Goal: Communication & Community: Answer question/provide support

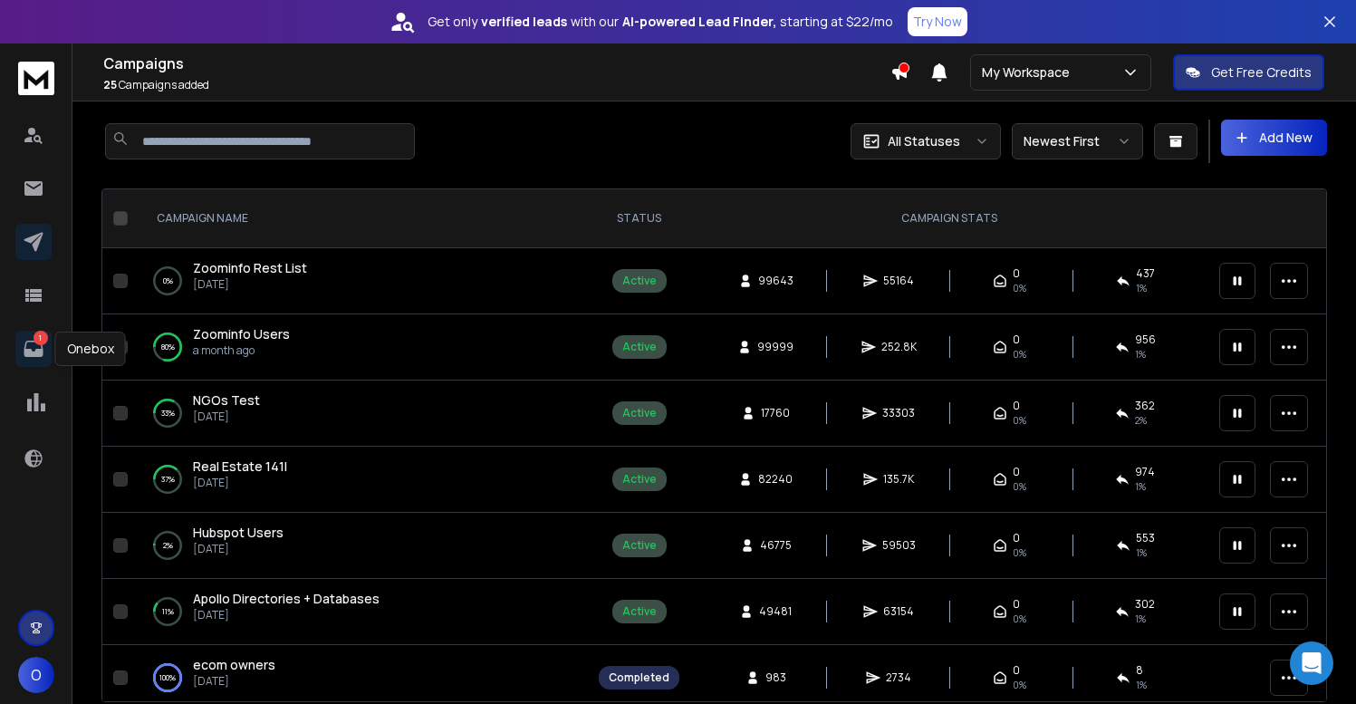
click at [44, 340] on p "1" at bounding box center [41, 338] width 14 height 14
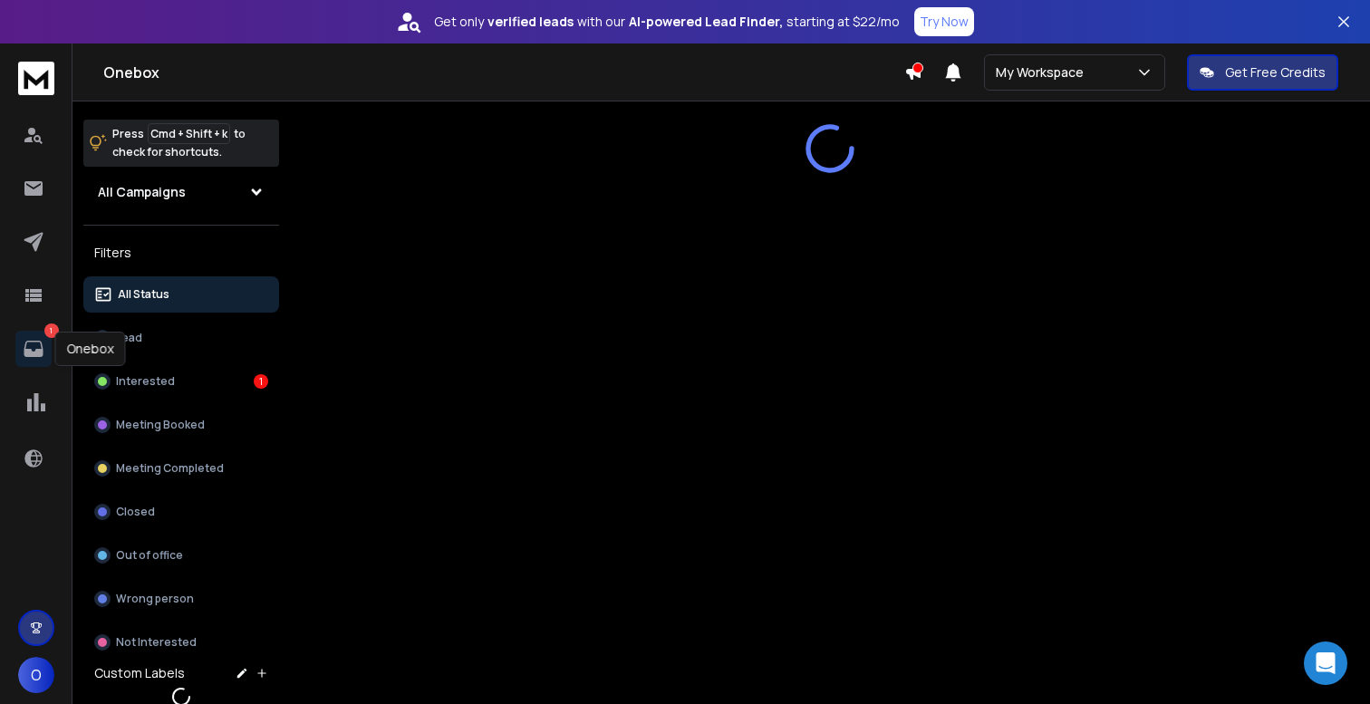
click at [44, 340] on link "1" at bounding box center [33, 349] width 36 height 36
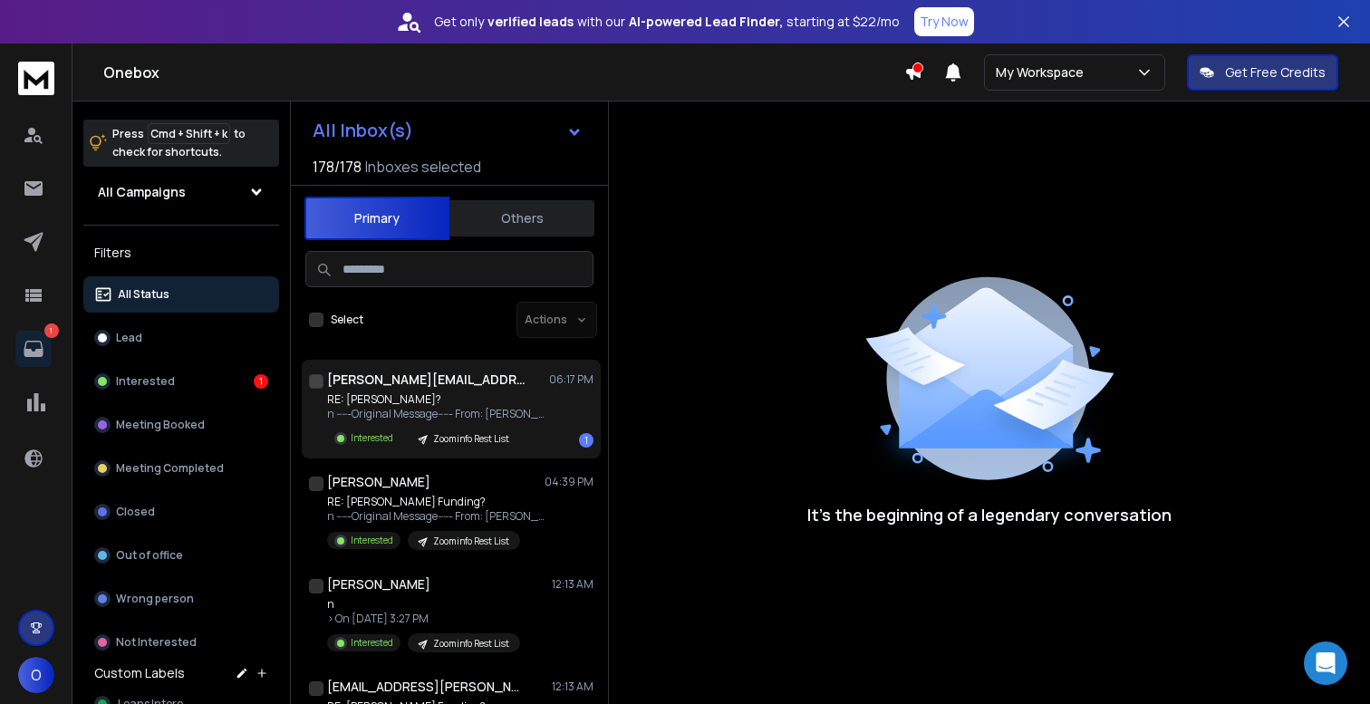
click at [509, 385] on div "[PERSON_NAME][EMAIL_ADDRESS][DOMAIN_NAME] 06:17 PM" at bounding box center [460, 379] width 266 height 18
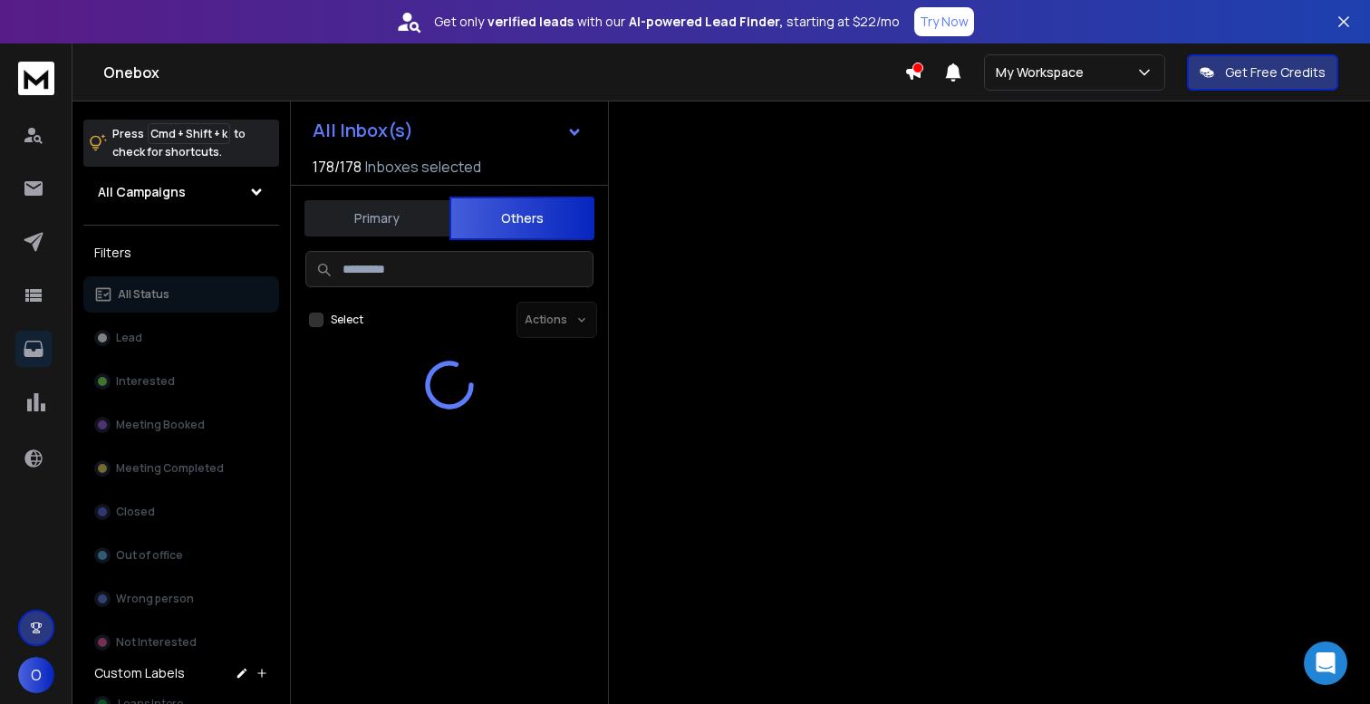
click at [527, 199] on button "Others" at bounding box center [521, 218] width 145 height 43
click at [425, 205] on button "Primary" at bounding box center [376, 218] width 145 height 40
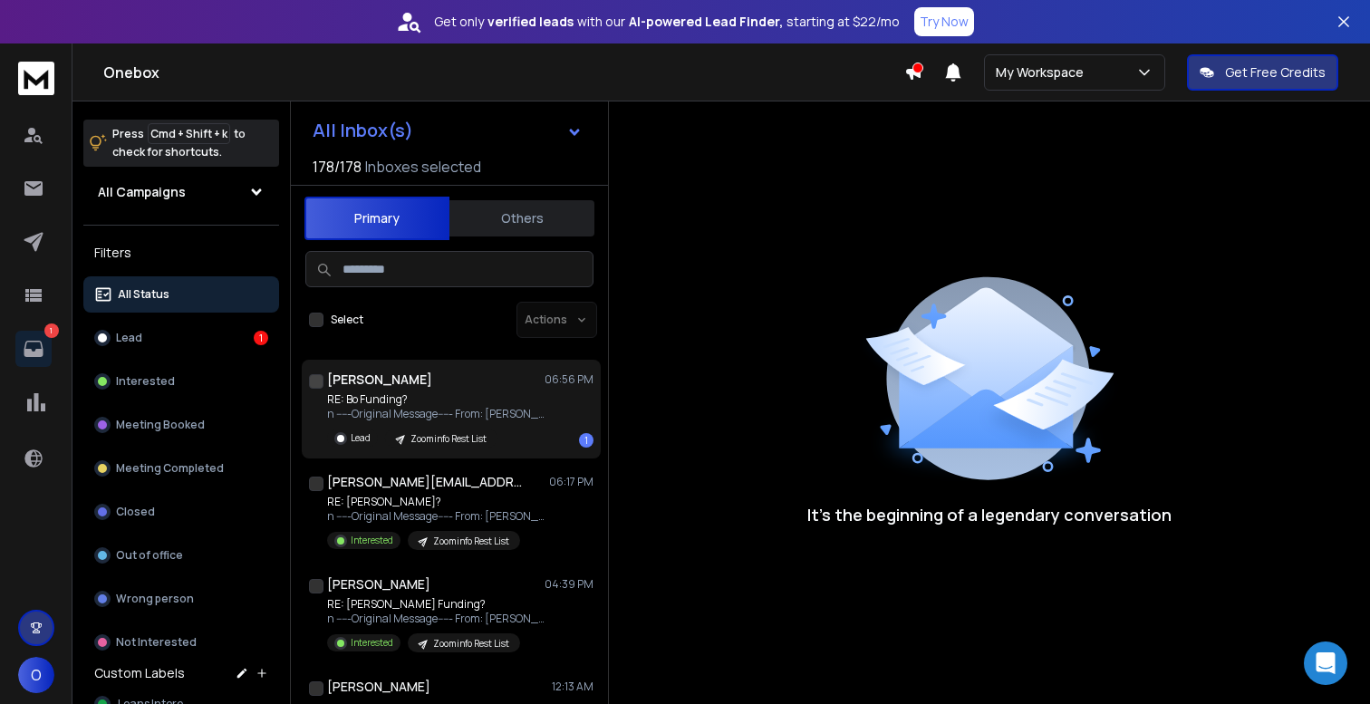
click at [483, 385] on div "[PERSON_NAME] 06:56 PM" at bounding box center [460, 379] width 266 height 18
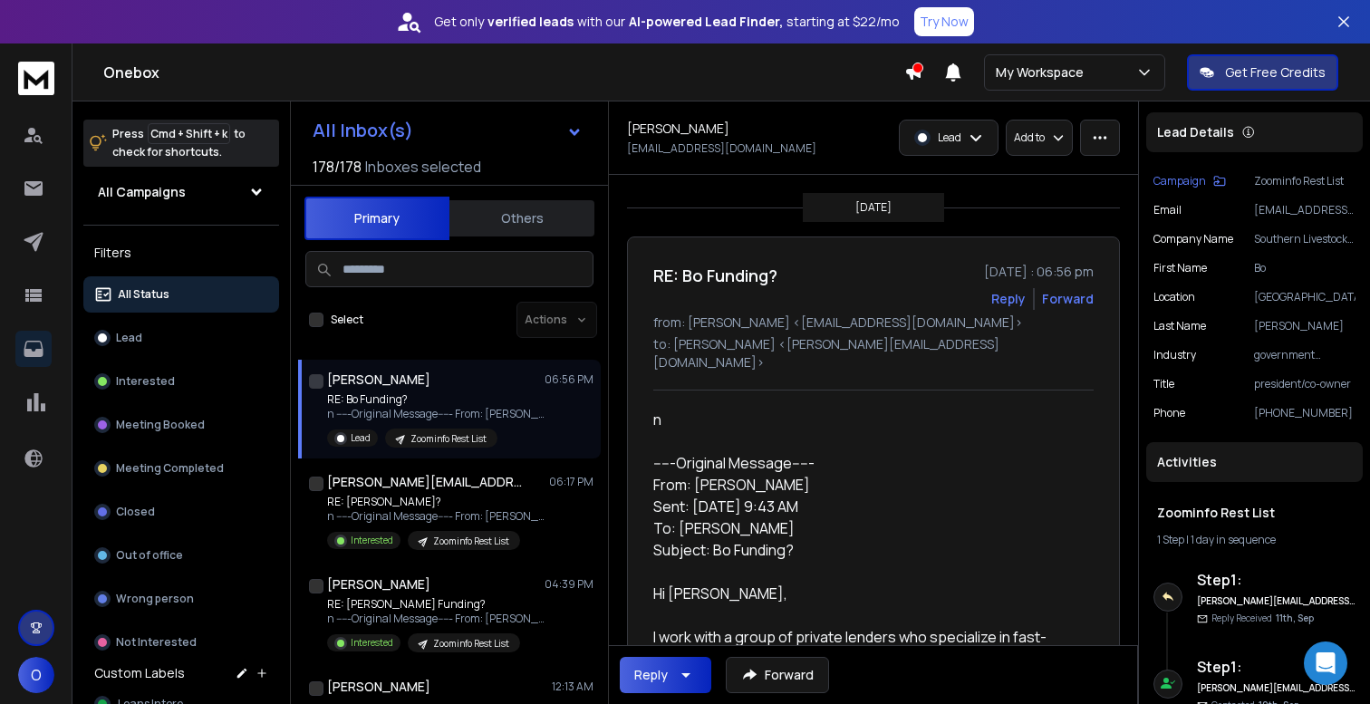
click at [510, 228] on button "Others" at bounding box center [521, 218] width 145 height 40
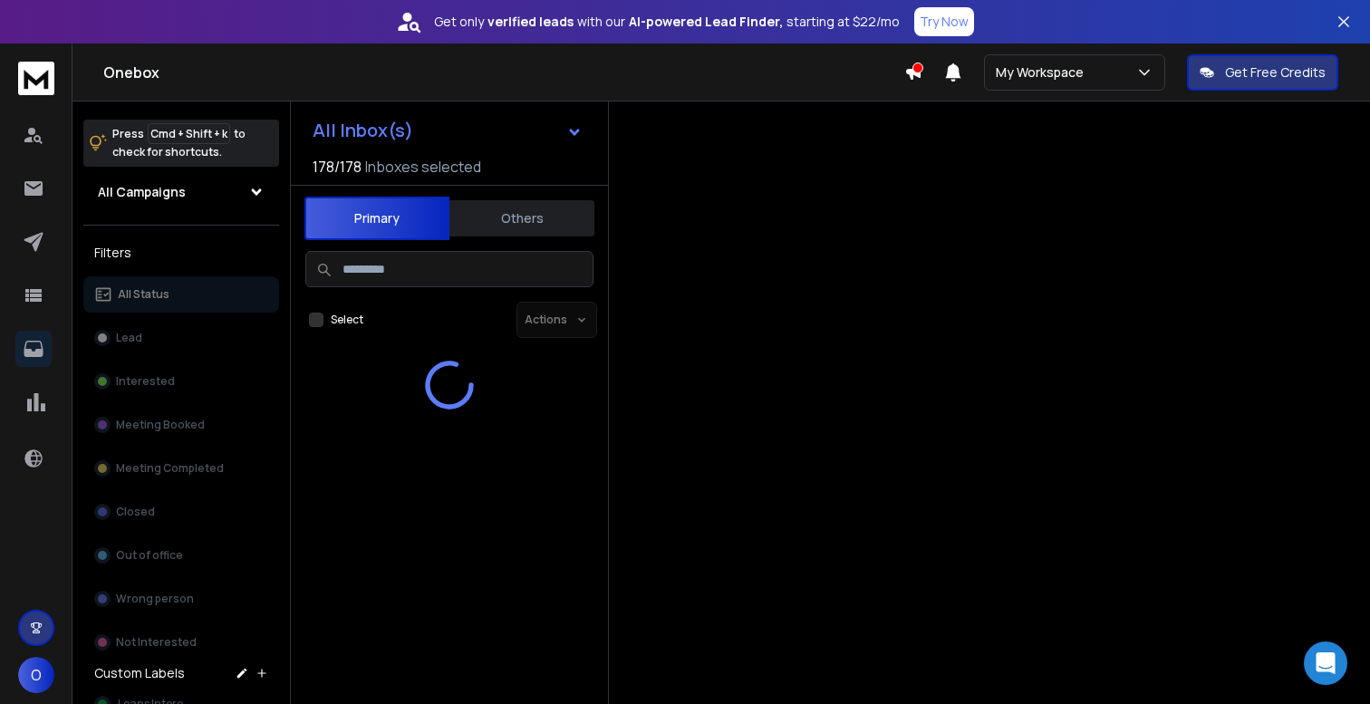
click at [383, 227] on button "Primary" at bounding box center [376, 218] width 145 height 43
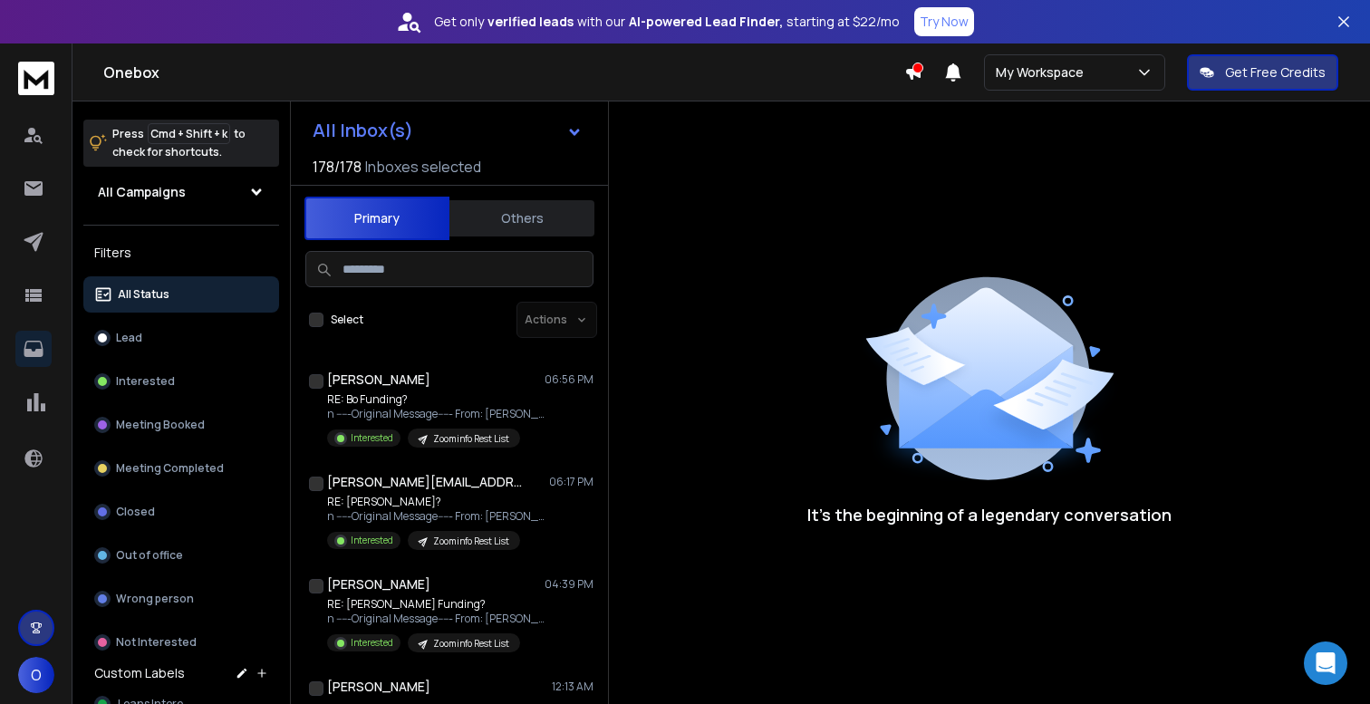
click at [495, 227] on button "Others" at bounding box center [521, 218] width 145 height 40
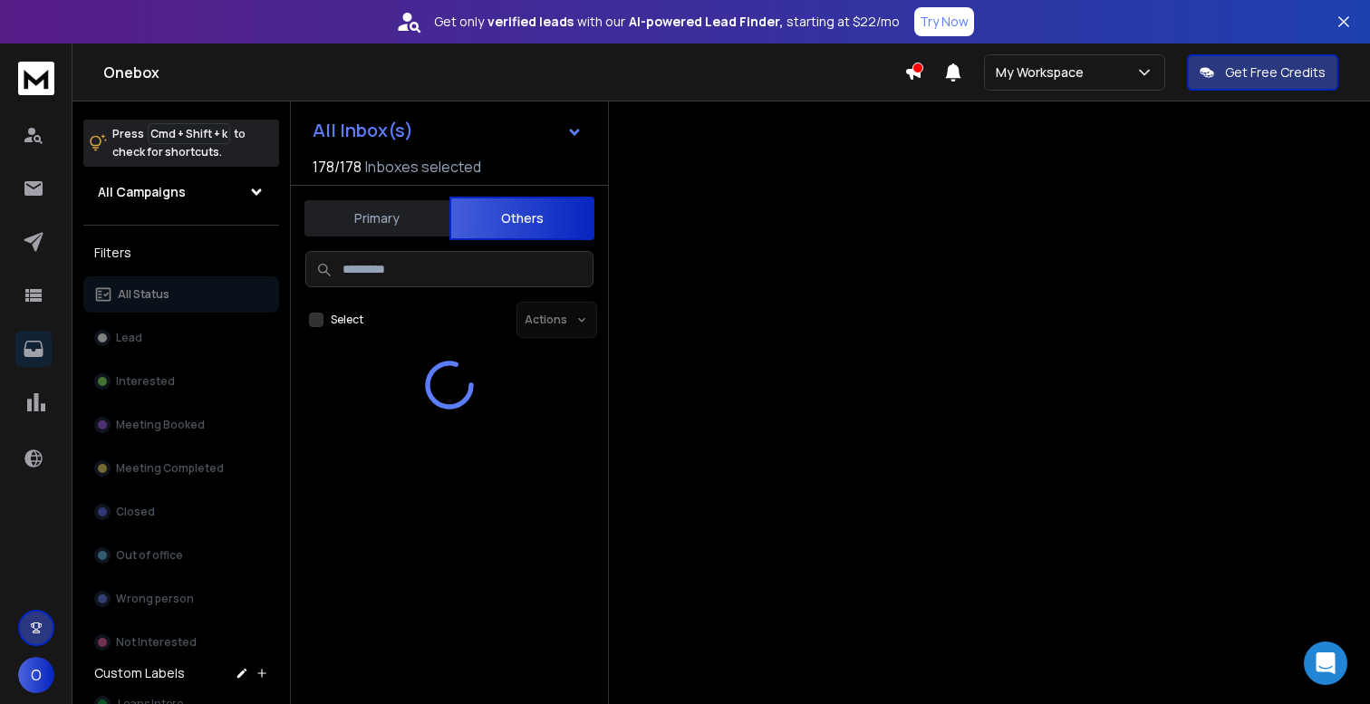
click at [495, 226] on button "Others" at bounding box center [521, 218] width 145 height 43
drag, startPoint x: 495, startPoint y: 226, endPoint x: 474, endPoint y: 228, distance: 20.9
click at [494, 226] on button "Others" at bounding box center [521, 218] width 145 height 43
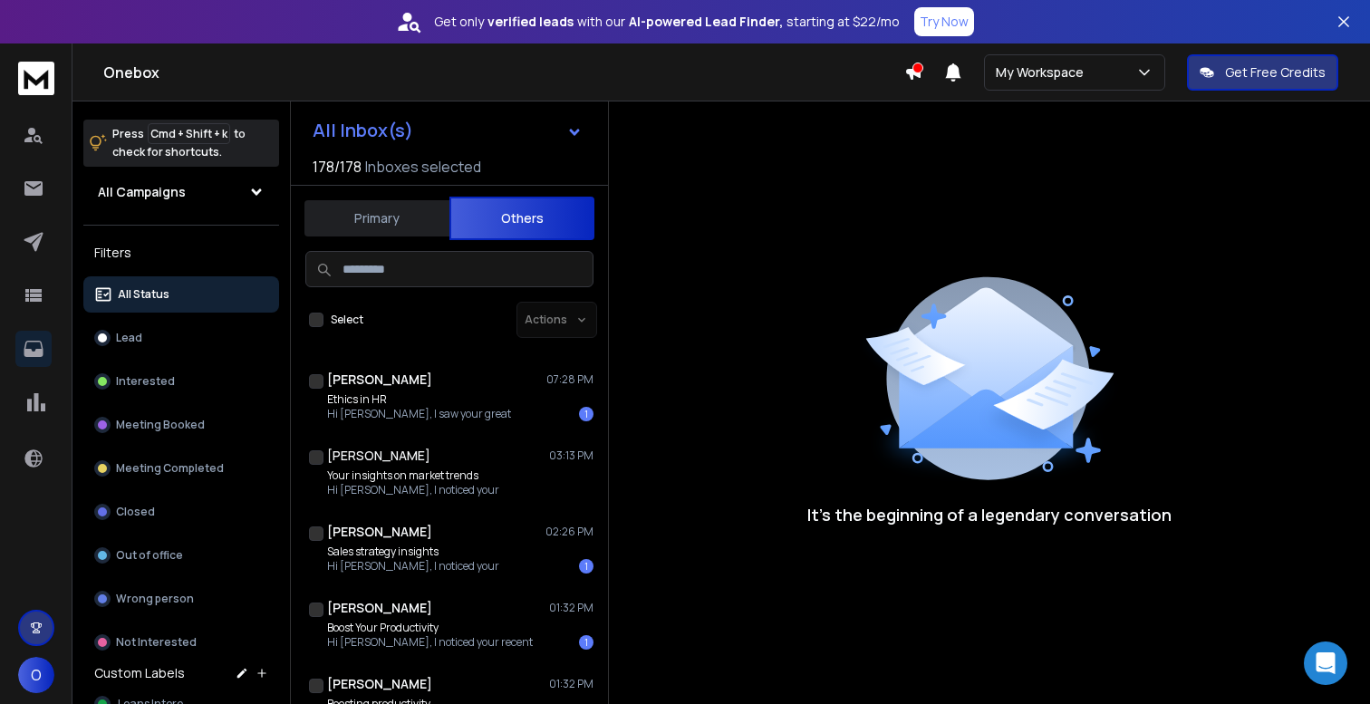
click at [368, 215] on button "Primary" at bounding box center [376, 218] width 145 height 40
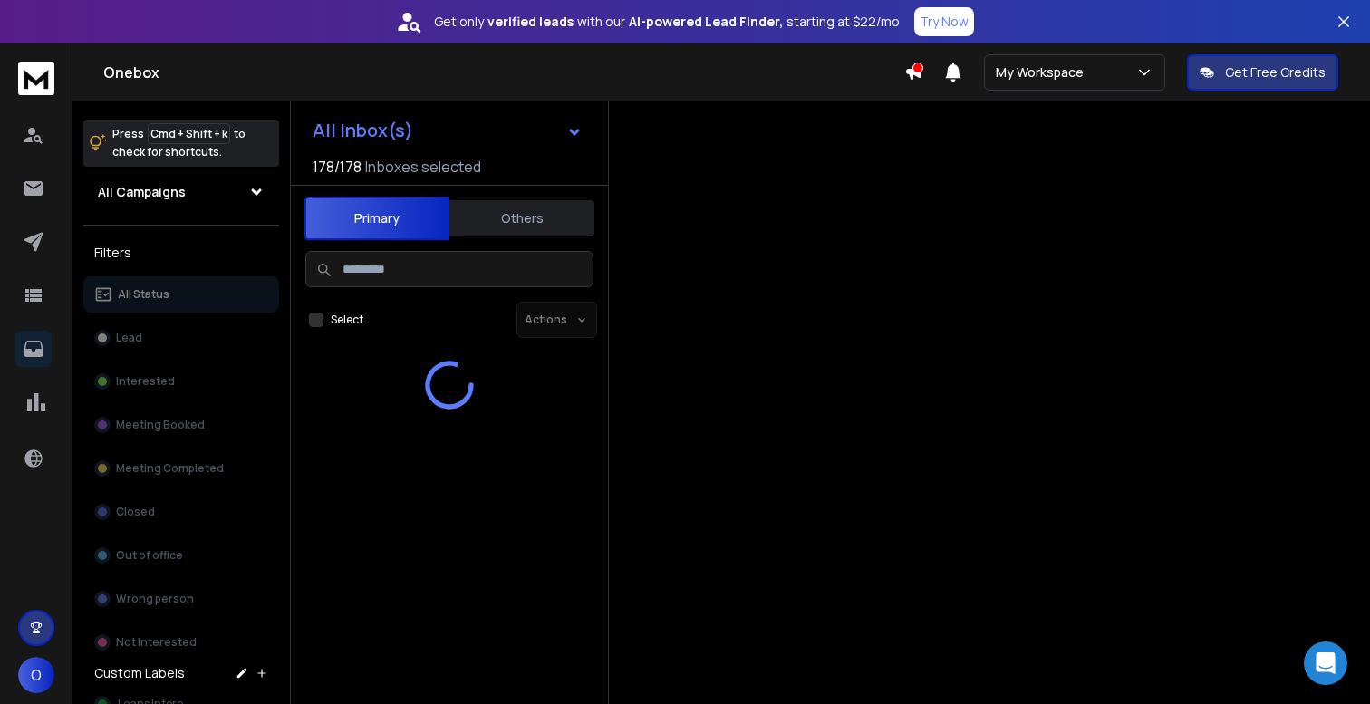
click at [368, 215] on button "Primary" at bounding box center [376, 218] width 145 height 43
click at [505, 216] on button "Others" at bounding box center [521, 218] width 145 height 40
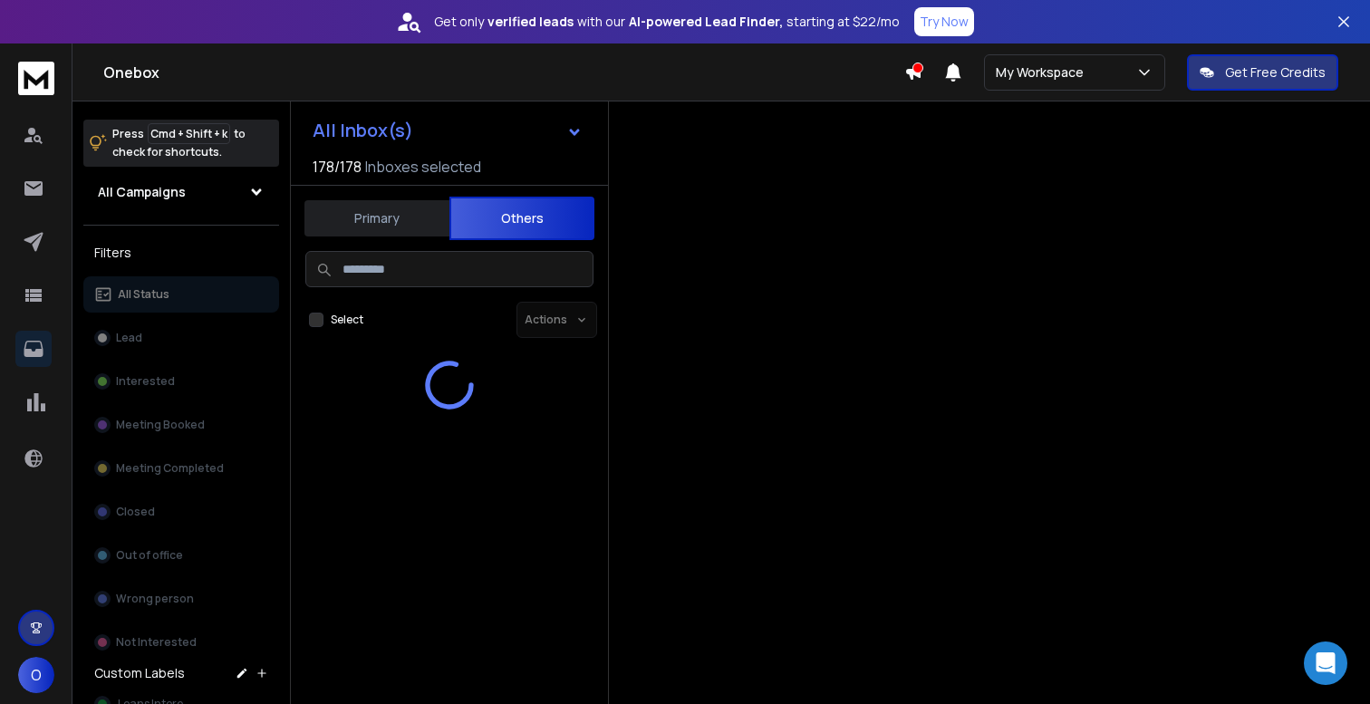
click at [505, 216] on button "Others" at bounding box center [521, 218] width 145 height 43
click at [520, 349] on div "Select Actions" at bounding box center [449, 423] width 317 height 359
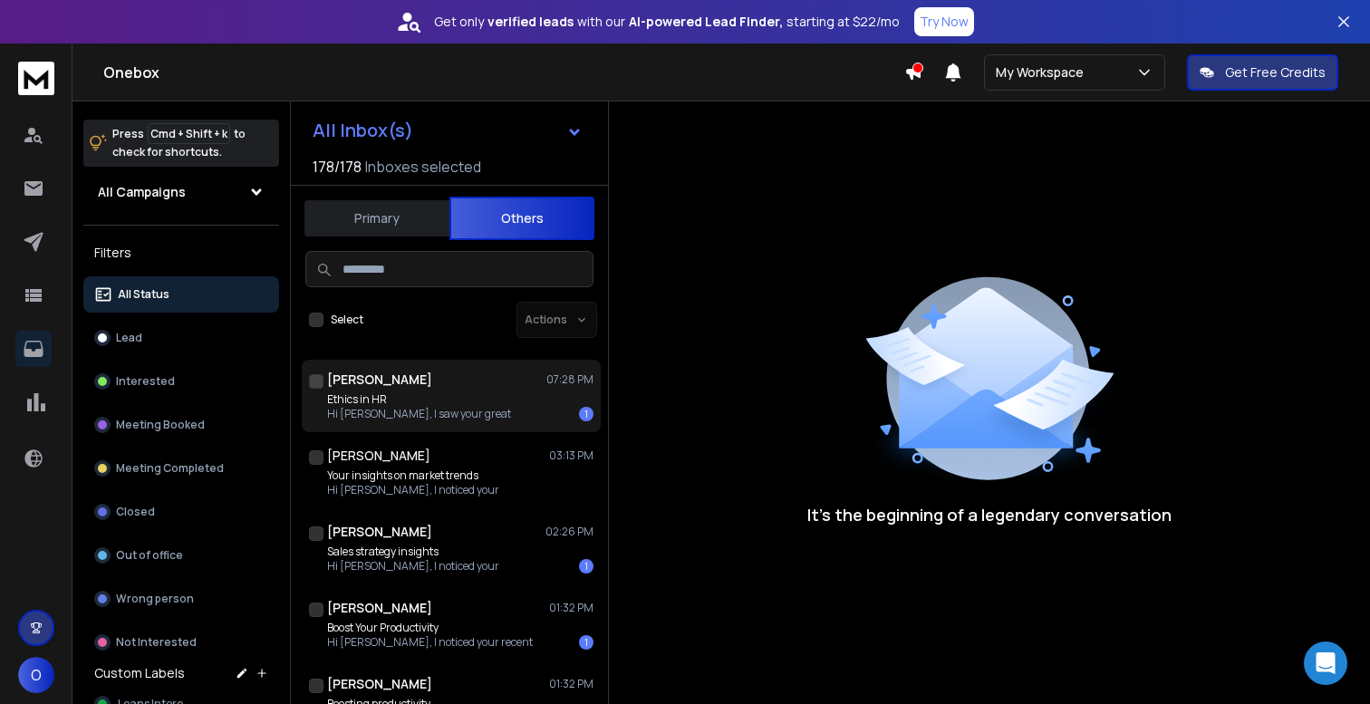
click at [515, 358] on div "Select Actions [PERSON_NAME] 07:28 PM Ethics in HR Hi [PERSON_NAME], I saw your…" at bounding box center [449, 560] width 317 height 633
click at [513, 361] on div "[PERSON_NAME] 07:28 PM Ethics in HR Hi [PERSON_NAME], I saw your great 1" at bounding box center [451, 396] width 299 height 72
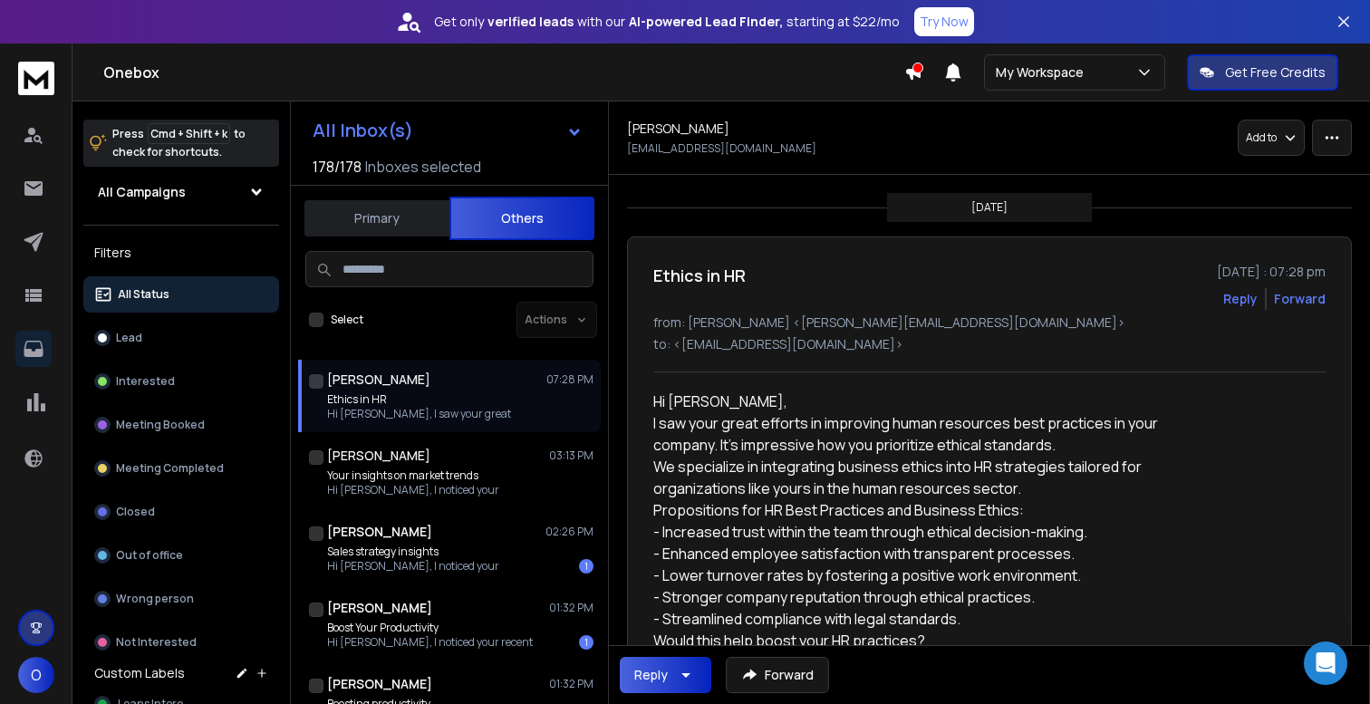
click at [377, 217] on button "Primary" at bounding box center [376, 218] width 145 height 40
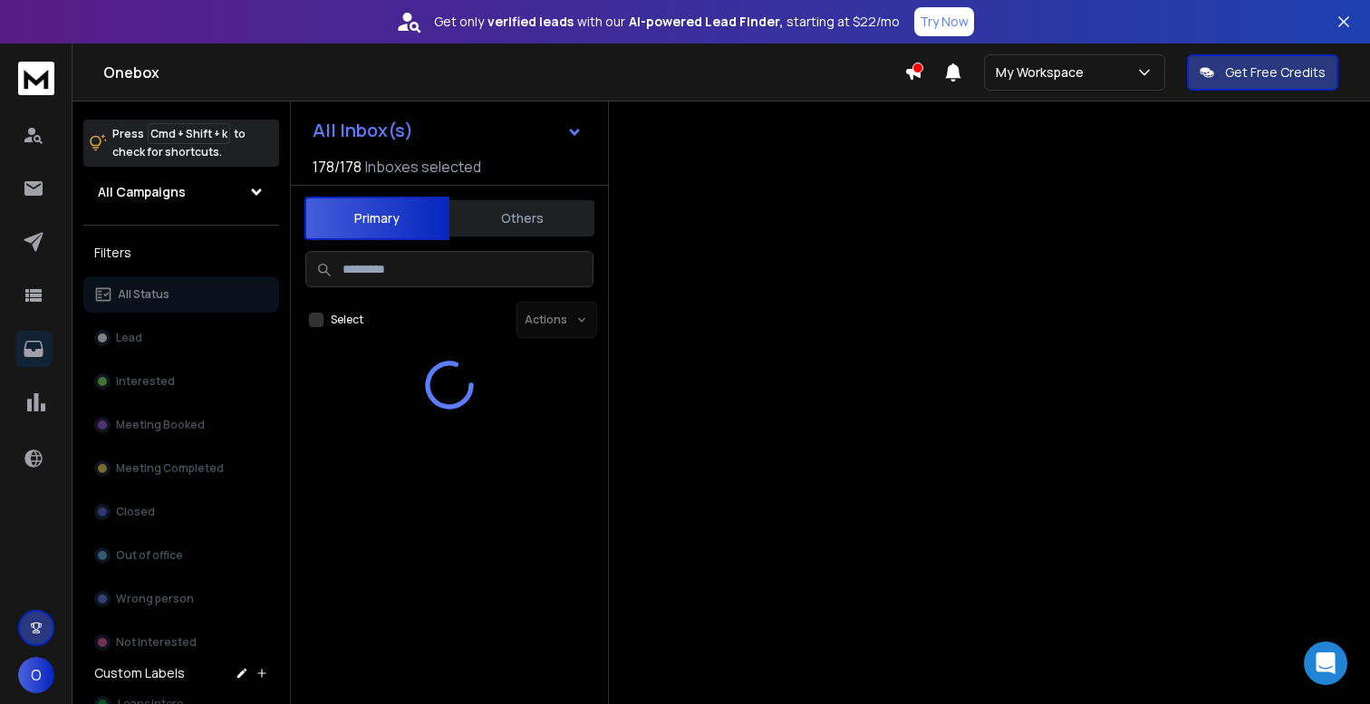
click at [377, 218] on button "Primary" at bounding box center [376, 218] width 145 height 43
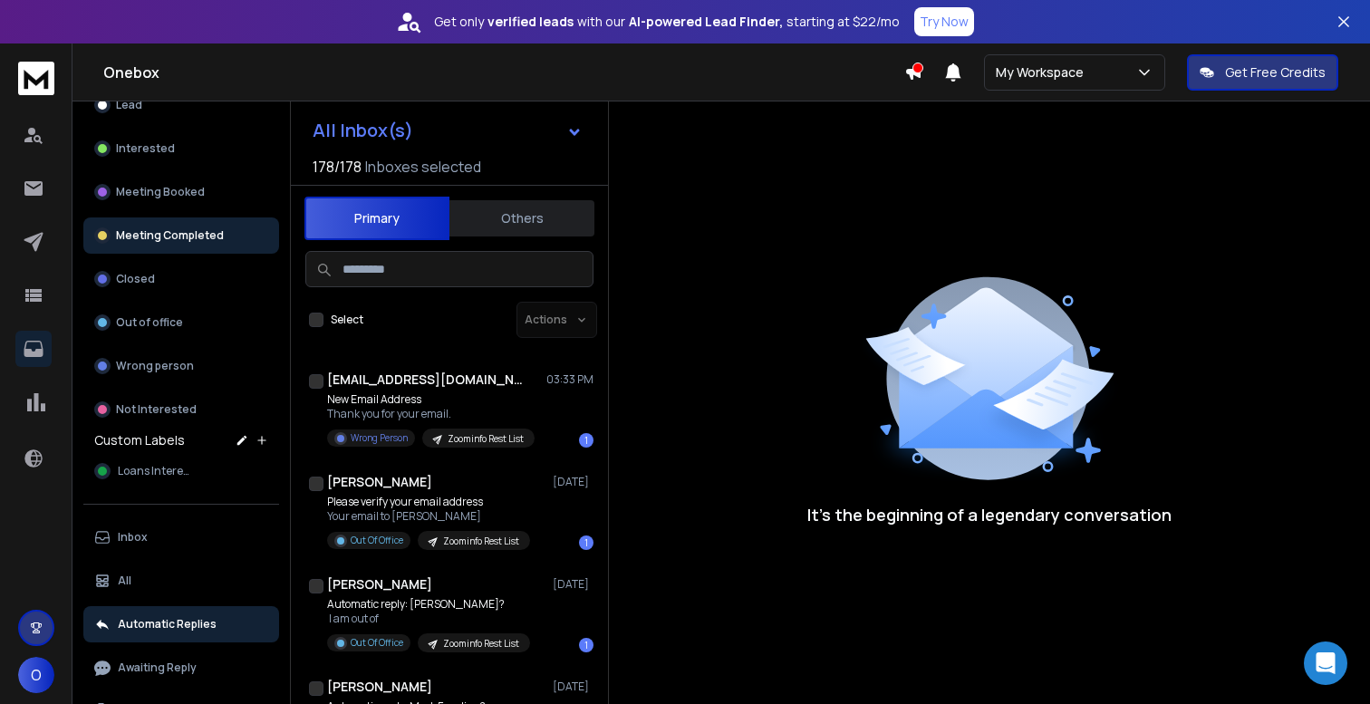
scroll to position [263, 0]
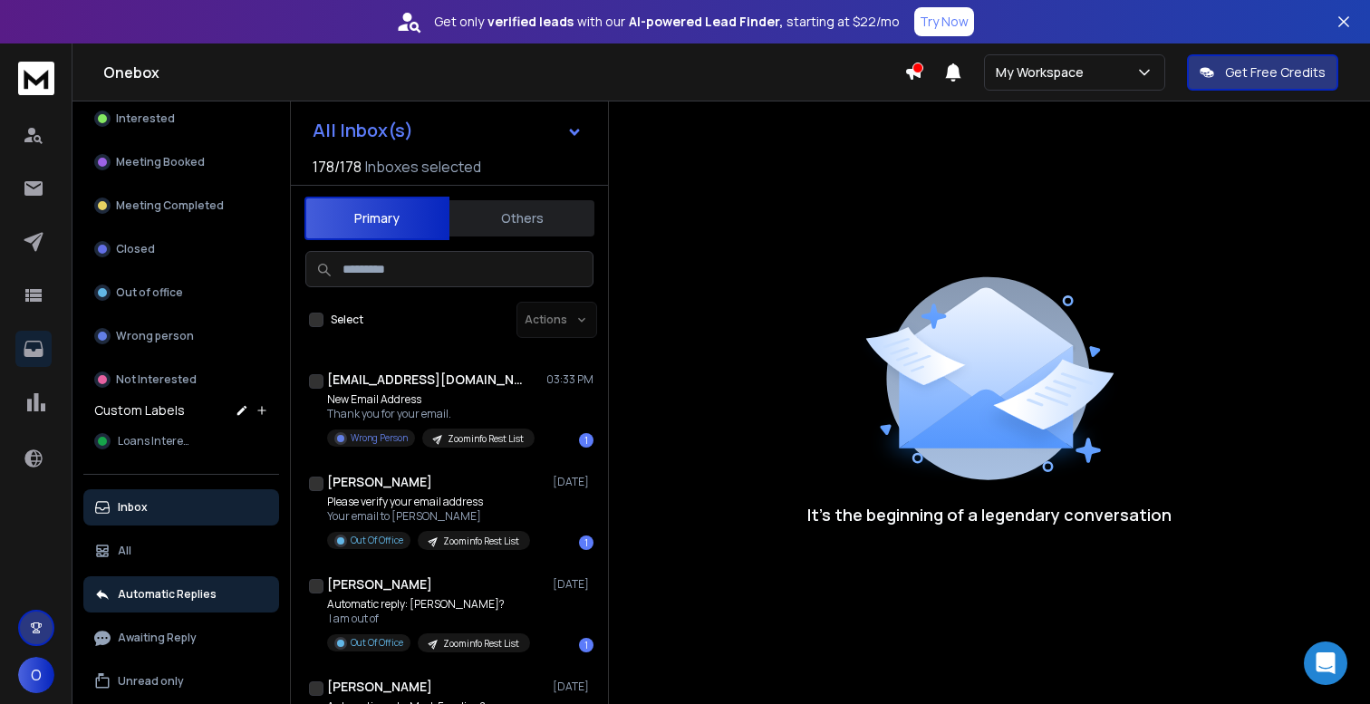
click at [188, 504] on button "Inbox" at bounding box center [181, 507] width 196 height 36
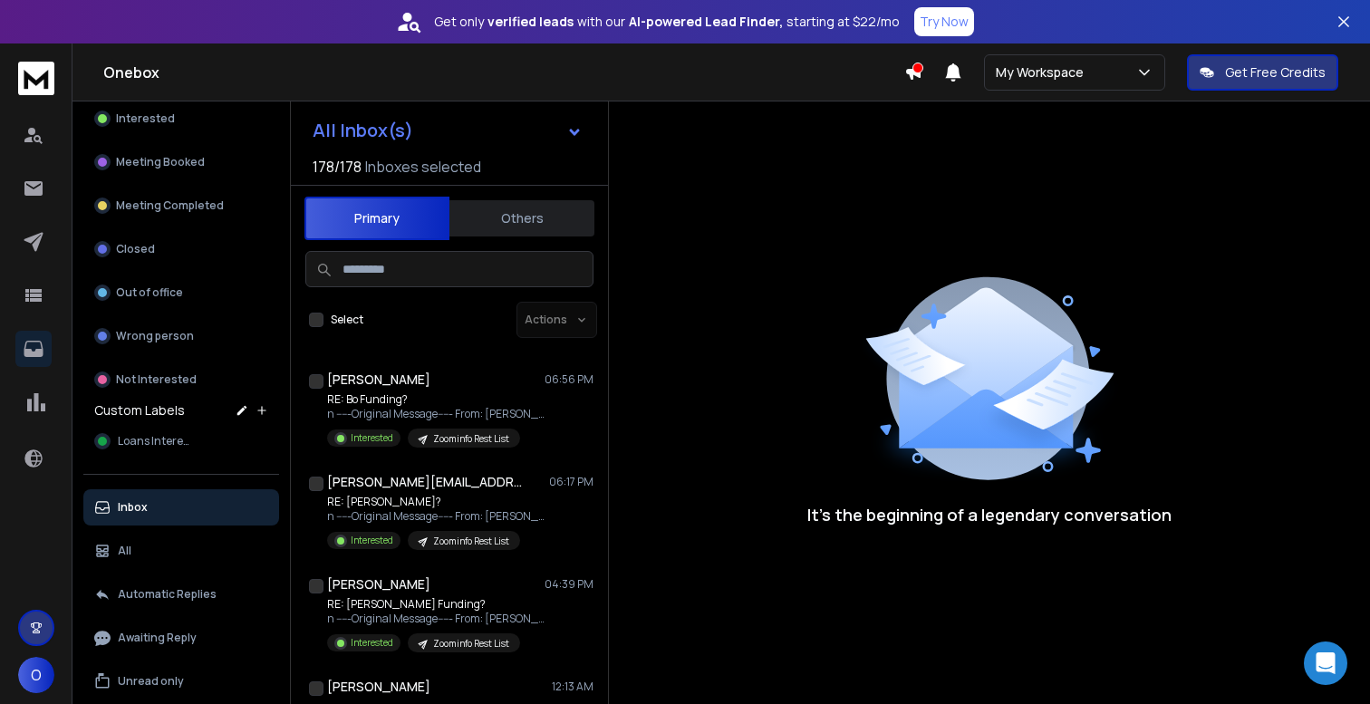
click at [500, 189] on div "All Inbox(s) 178 / 178 Inboxes selected Primary Others Select Actions [PERSON_N…" at bounding box center [449, 453] width 317 height 704
click at [500, 198] on button "Others" at bounding box center [521, 218] width 145 height 40
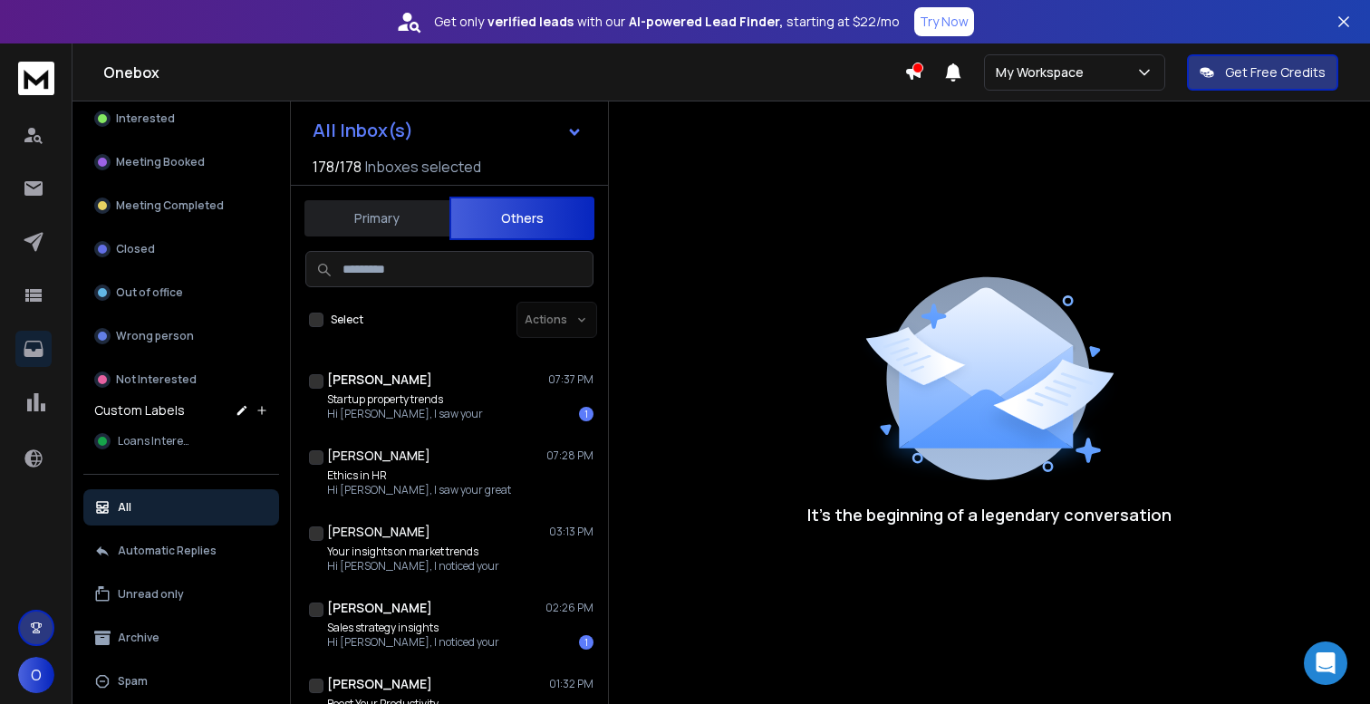
click at [418, 216] on button "Primary" at bounding box center [376, 218] width 145 height 40
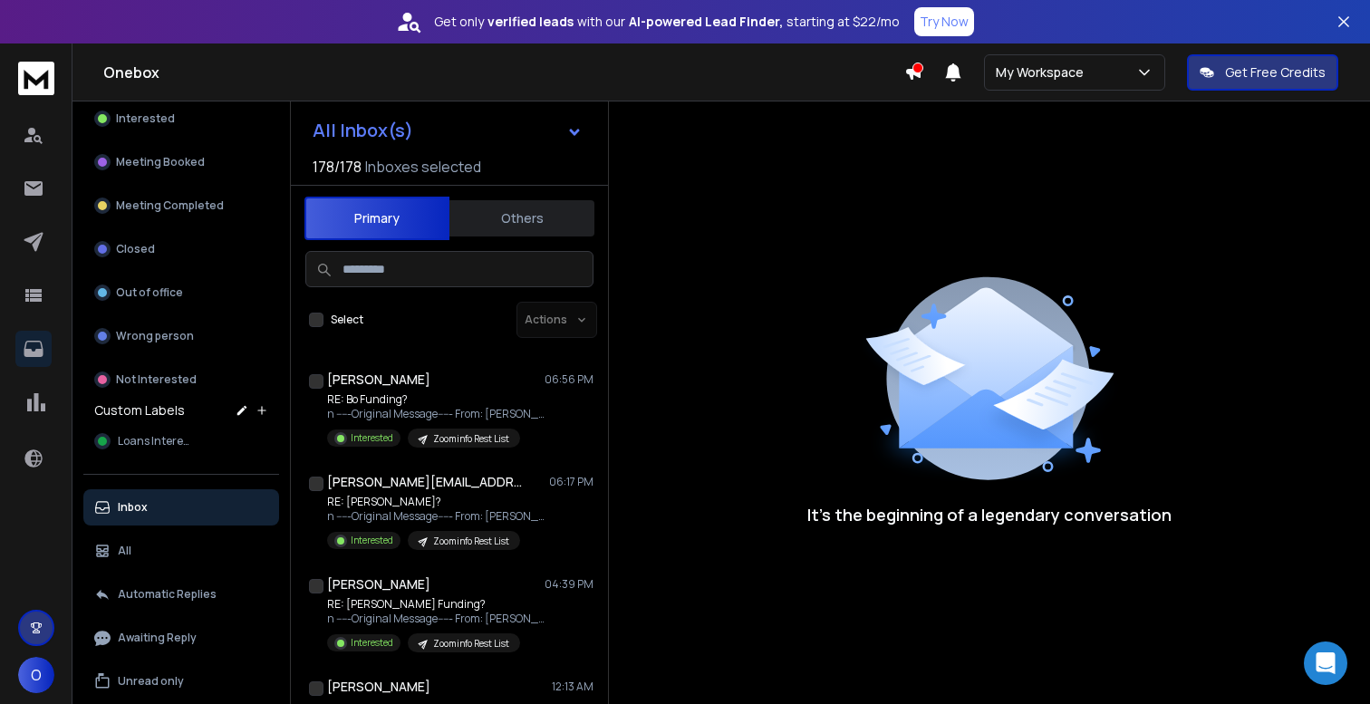
click at [499, 197] on div "All Inbox(s) 178 / 178 Inboxes selected Primary Others Select Actions [PERSON_N…" at bounding box center [449, 453] width 317 height 704
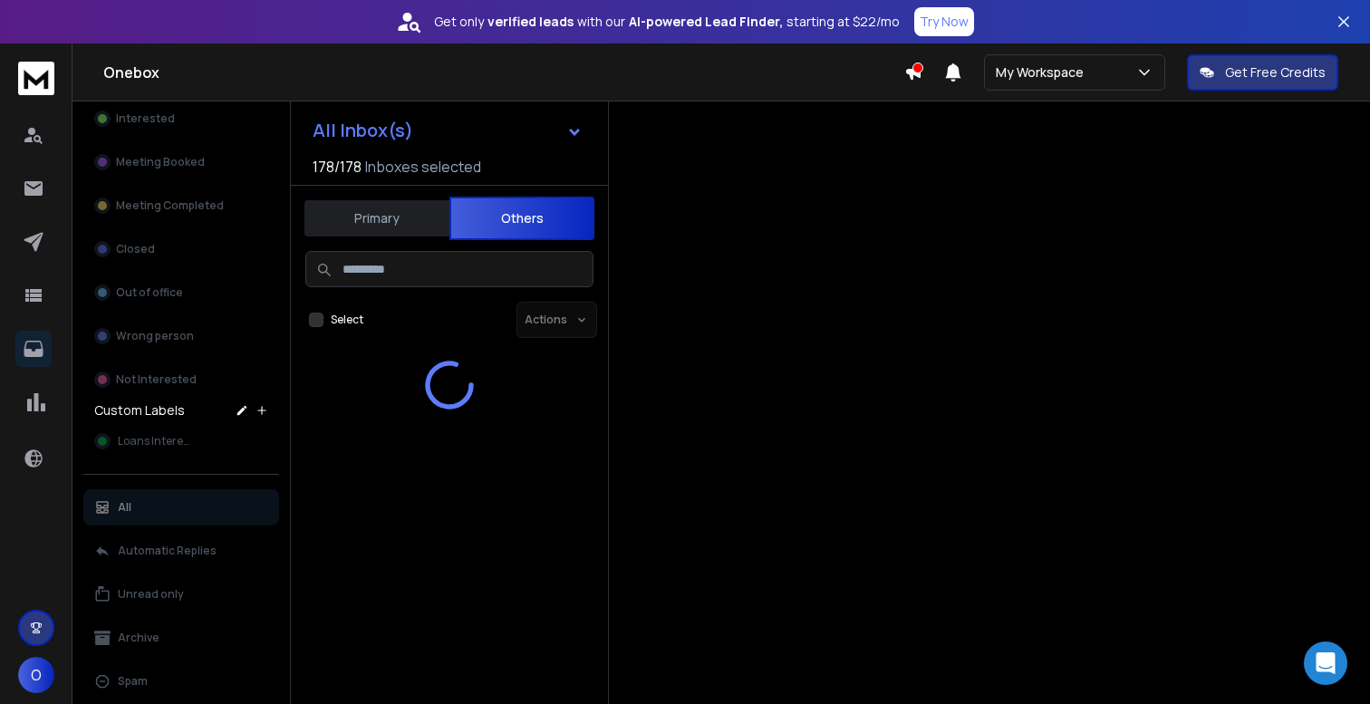
click at [481, 209] on button "Others" at bounding box center [521, 218] width 145 height 43
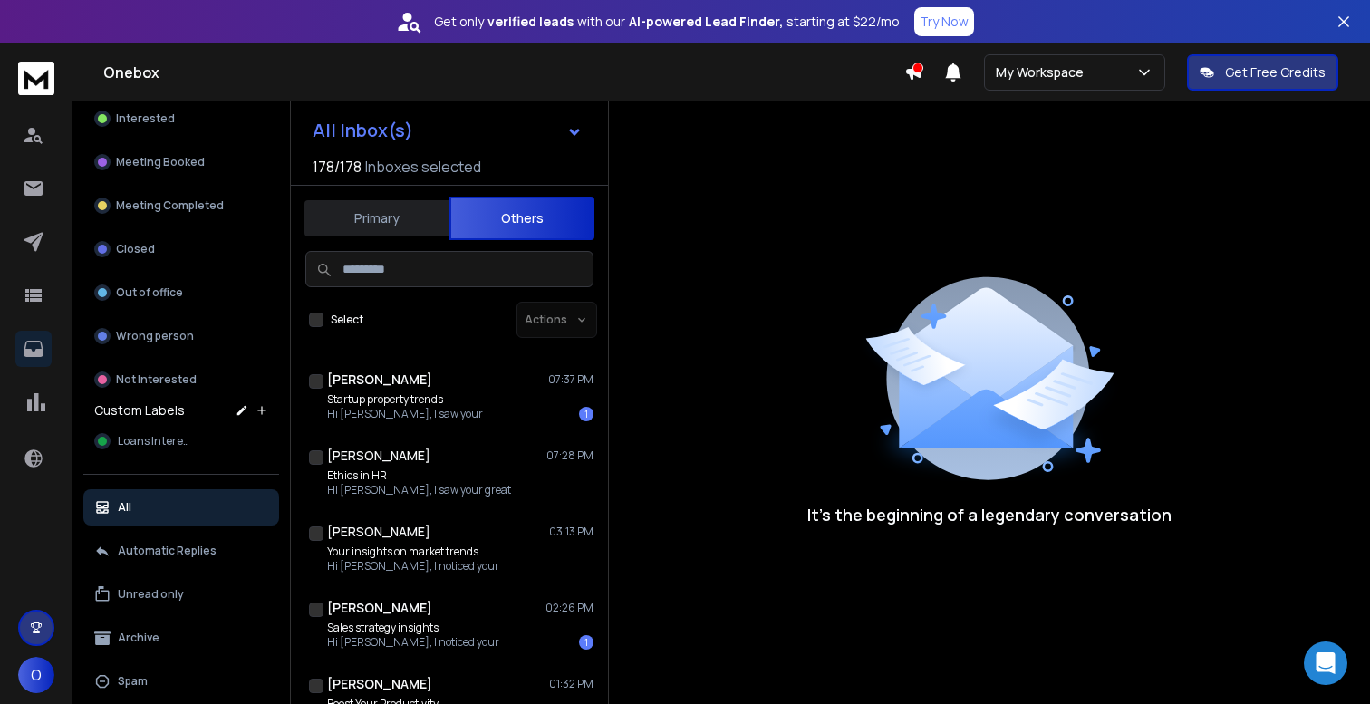
click at [403, 209] on button "Primary" at bounding box center [376, 218] width 145 height 40
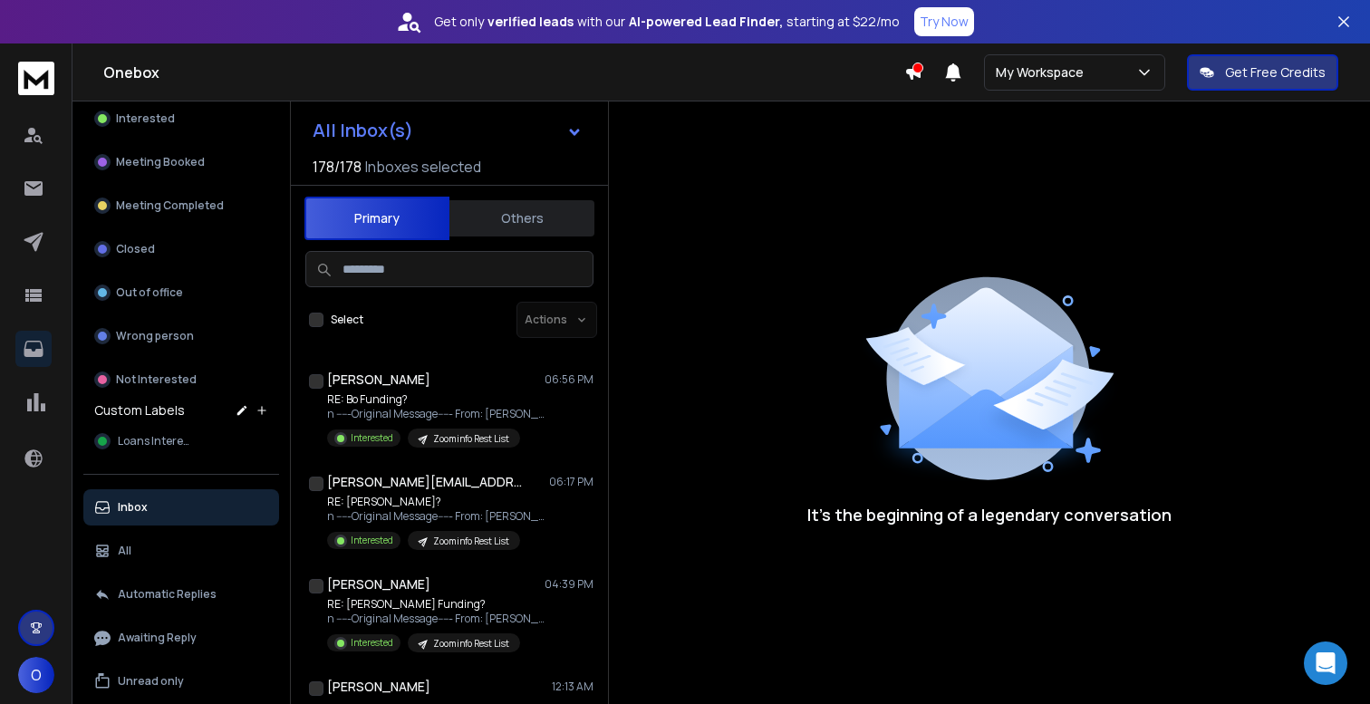
click at [499, 227] on button "Others" at bounding box center [521, 218] width 145 height 40
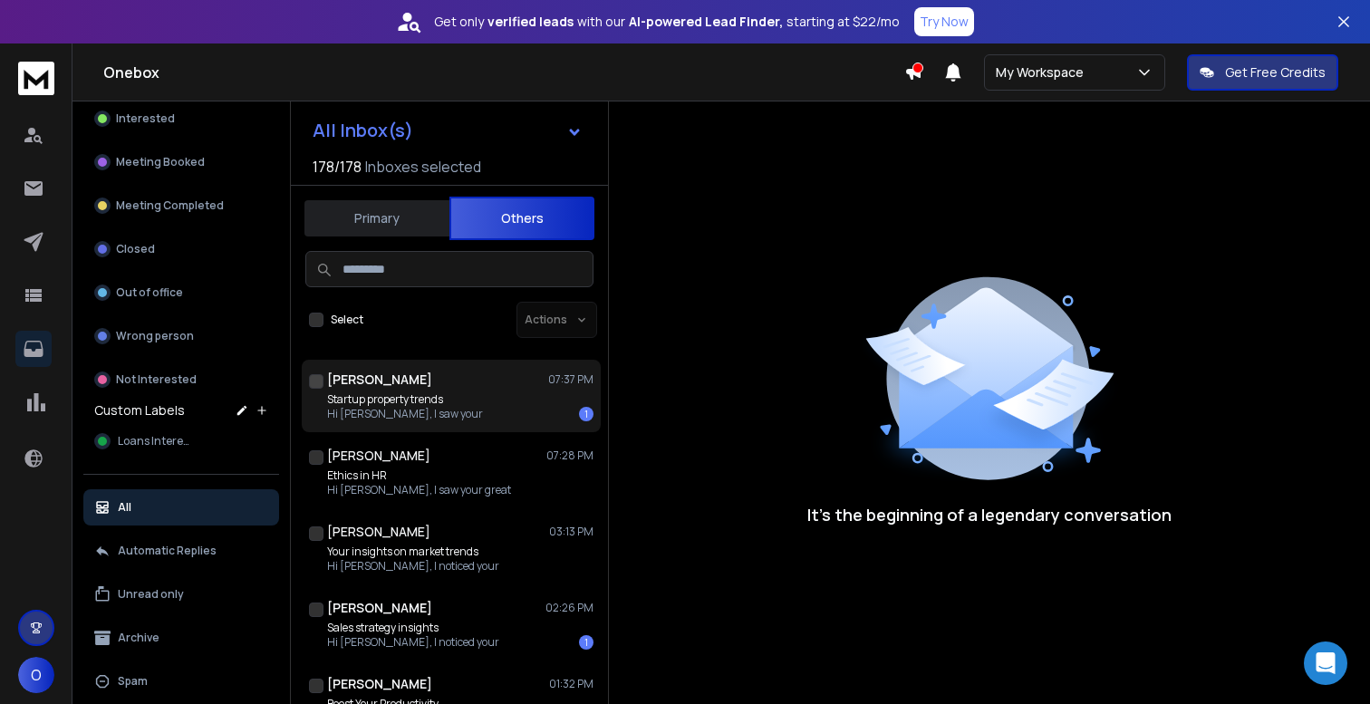
click at [471, 390] on div "[PERSON_NAME] 07:37 PM Startup property trends Hi [PERSON_NAME], I saw your 1" at bounding box center [460, 395] width 266 height 51
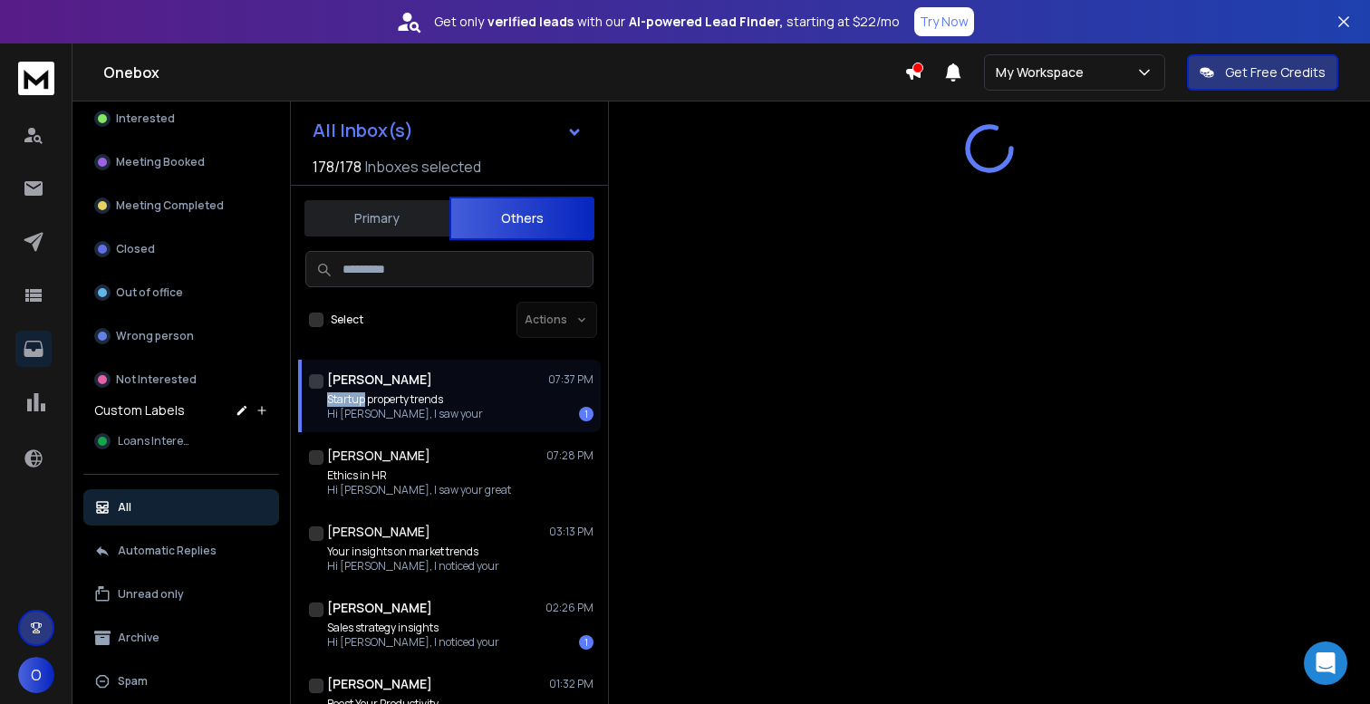
click at [471, 390] on div "[PERSON_NAME] 07:37 PM Startup property trends Hi [PERSON_NAME], I saw your 1" at bounding box center [460, 395] width 266 height 51
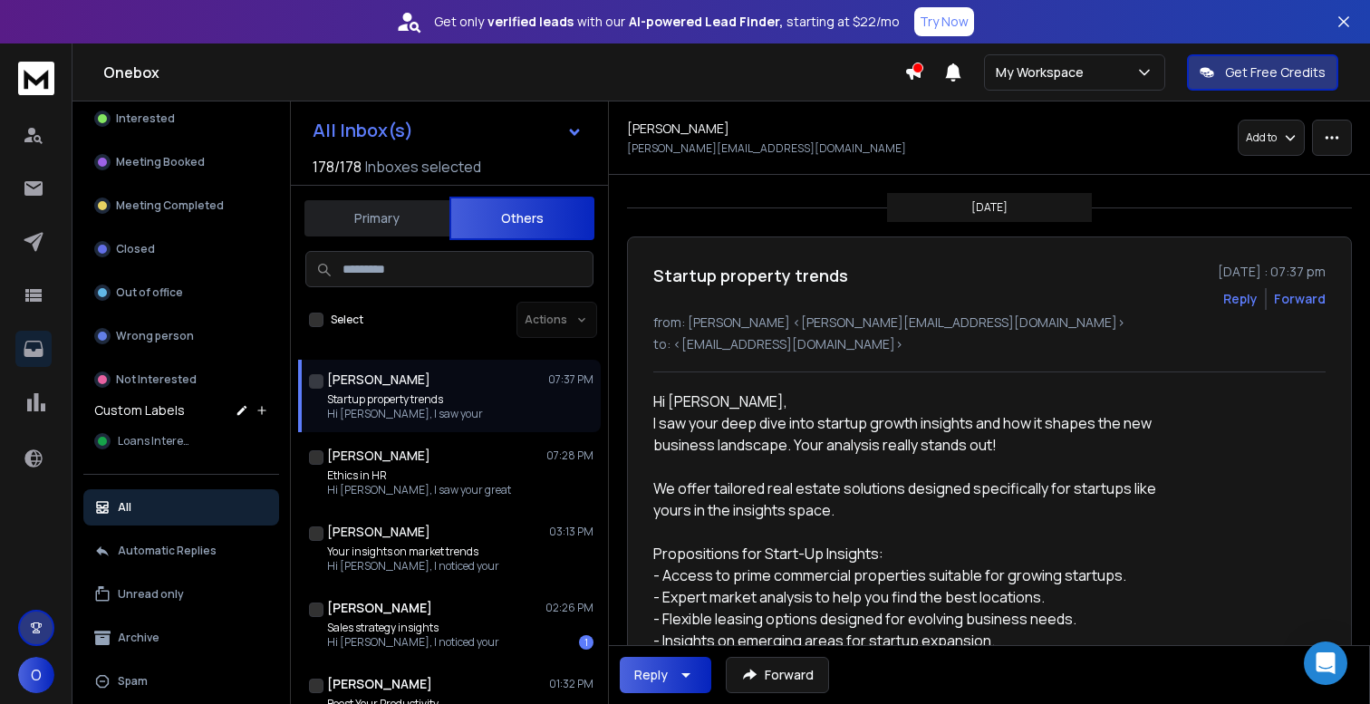
click at [412, 196] on div "All Inbox(s) 178 / 178 Inboxes selected Primary Others Select Actions [PERSON_N…" at bounding box center [449, 453] width 317 height 704
click at [410, 223] on button "Primary" at bounding box center [376, 218] width 145 height 40
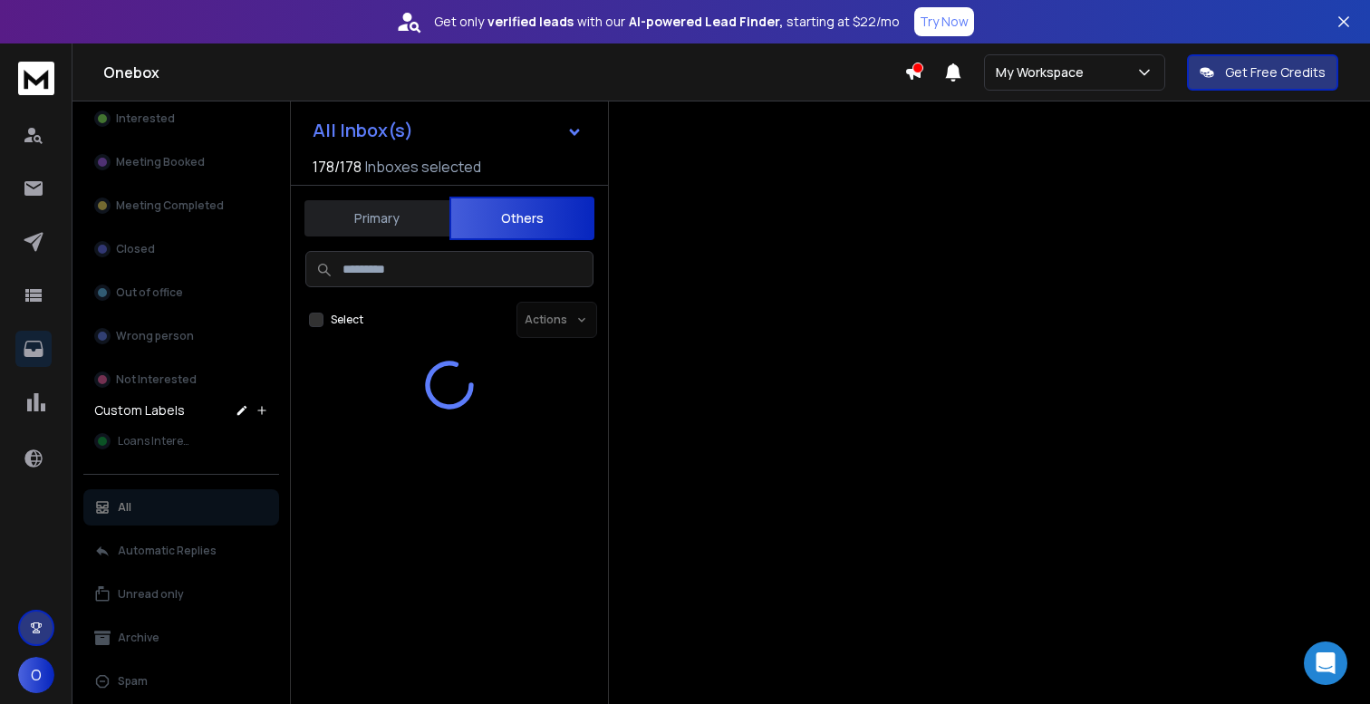
click at [543, 224] on button "Others" at bounding box center [521, 218] width 145 height 43
click at [425, 229] on button "Primary" at bounding box center [376, 218] width 145 height 40
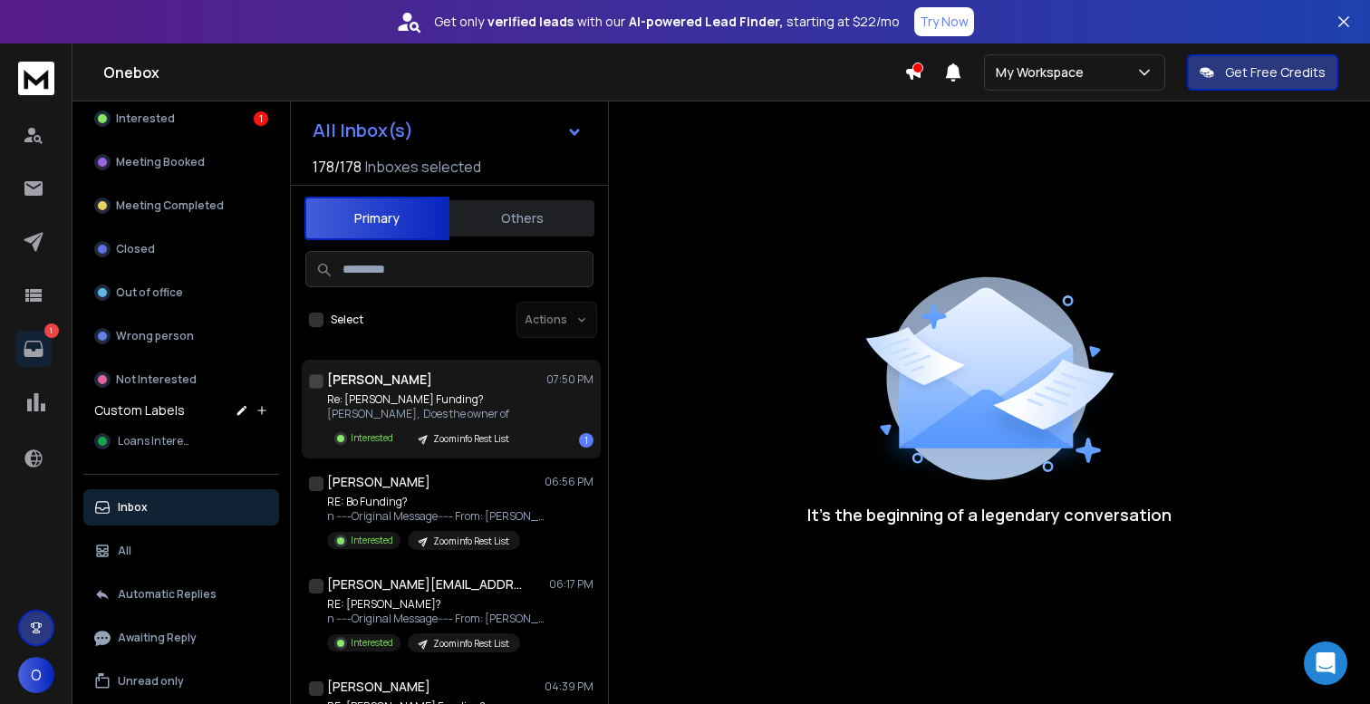
click at [471, 371] on div "[PERSON_NAME] 07:50 PM" at bounding box center [460, 379] width 266 height 18
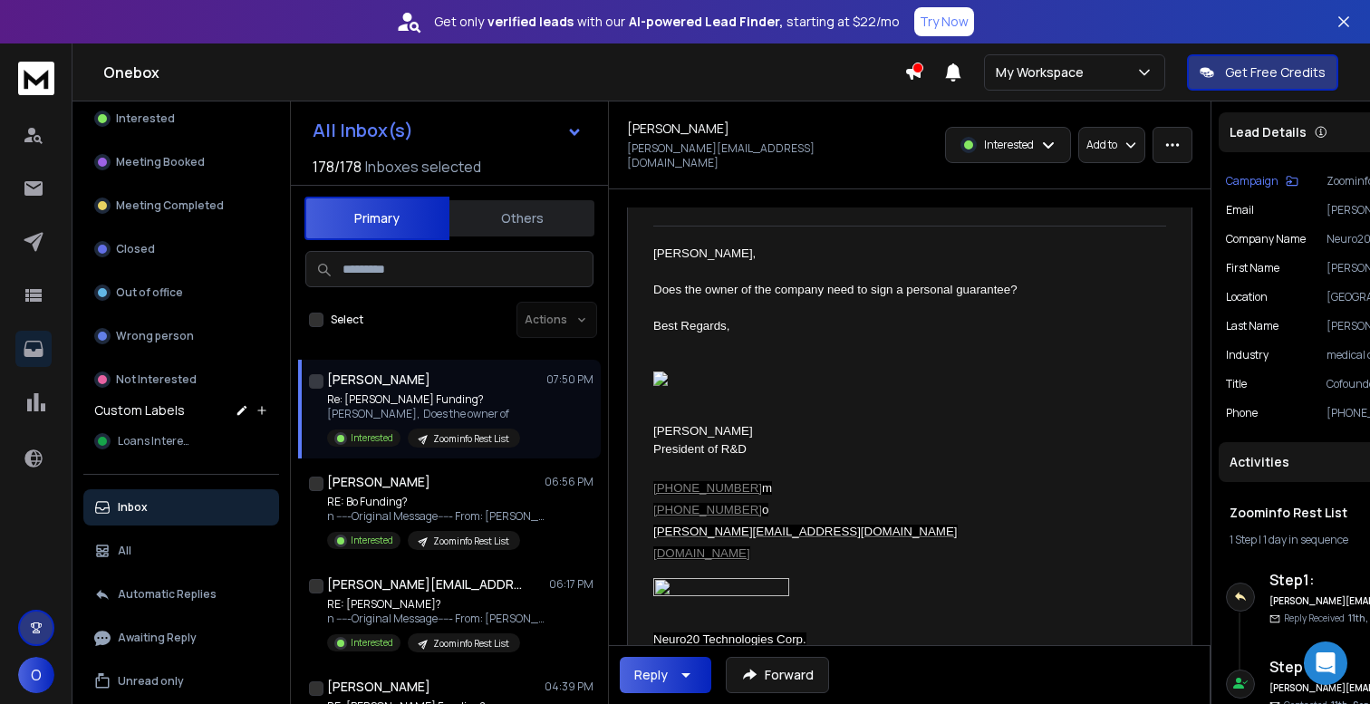
scroll to position [0, 0]
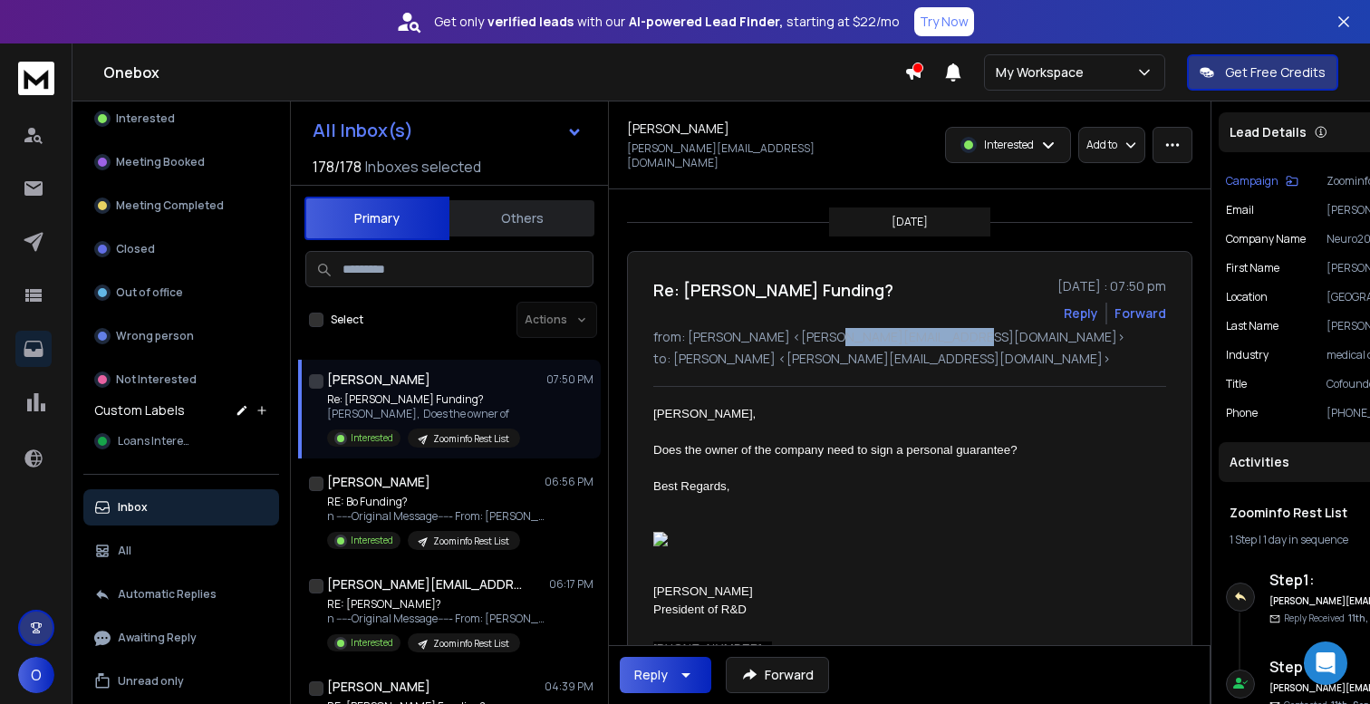
drag, startPoint x: 941, startPoint y: 322, endPoint x: 809, endPoint y: 314, distance: 132.5
click at [809, 328] on p "from: [PERSON_NAME] <[PERSON_NAME][EMAIL_ADDRESS][DOMAIN_NAME]>" at bounding box center [909, 337] width 513 height 18
copy p "[PERSON_NAME][EMAIL_ADDRESS][DOMAIN_NAME]"
click at [723, 328] on p "from: [PERSON_NAME] <[PERSON_NAME][EMAIL_ADDRESS][DOMAIN_NAME]>" at bounding box center [909, 337] width 513 height 18
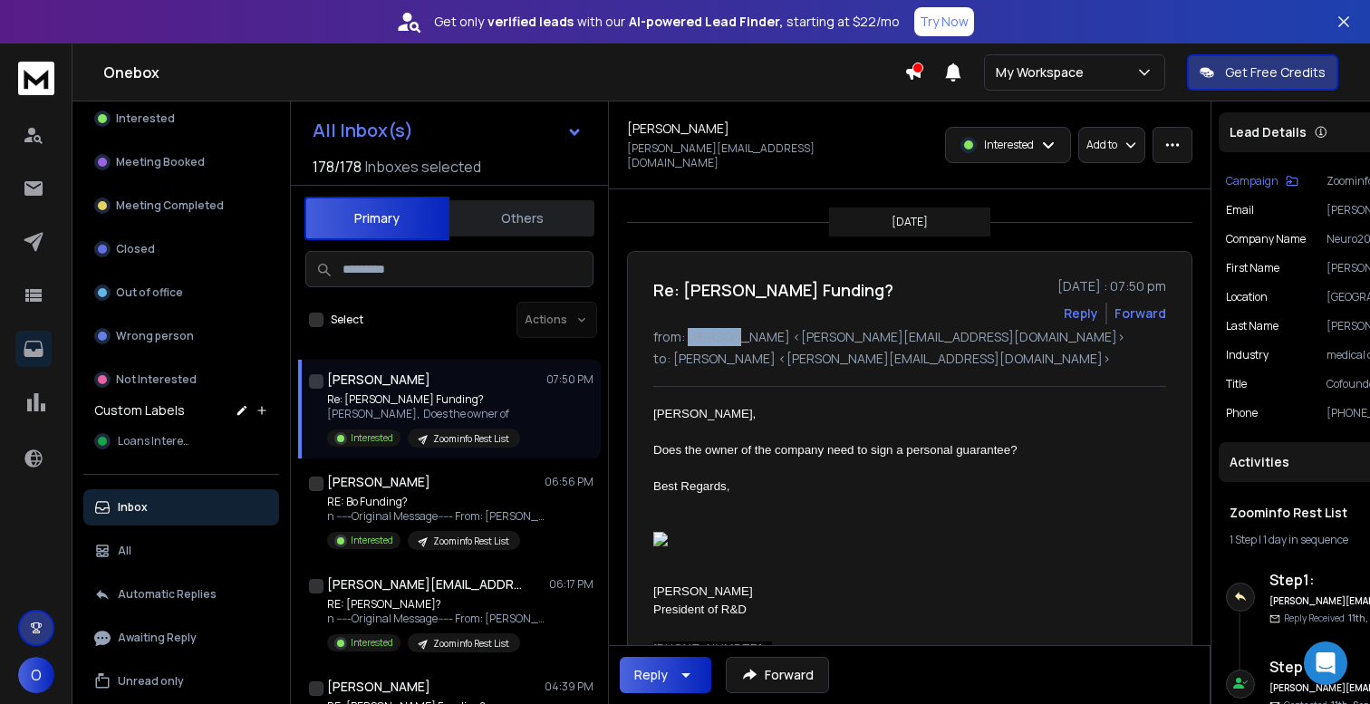
copy p "[PERSON_NAME]"
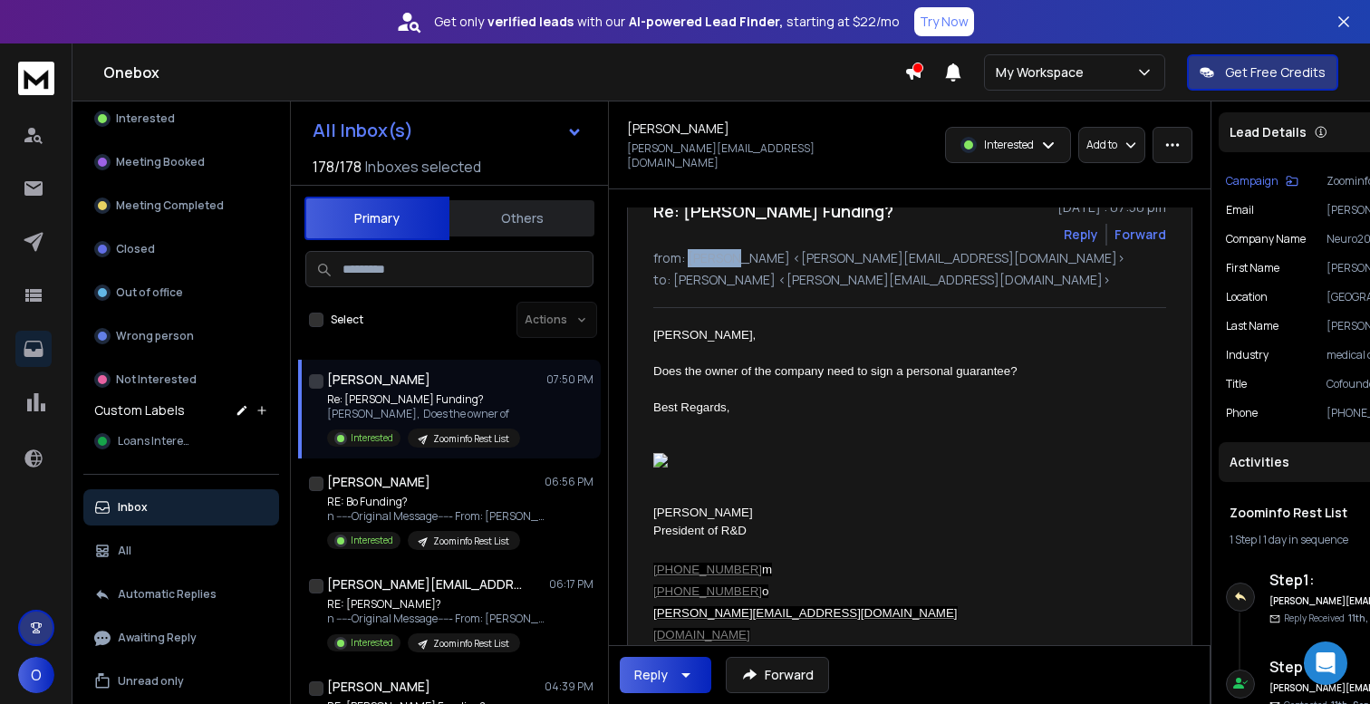
scroll to position [143, 0]
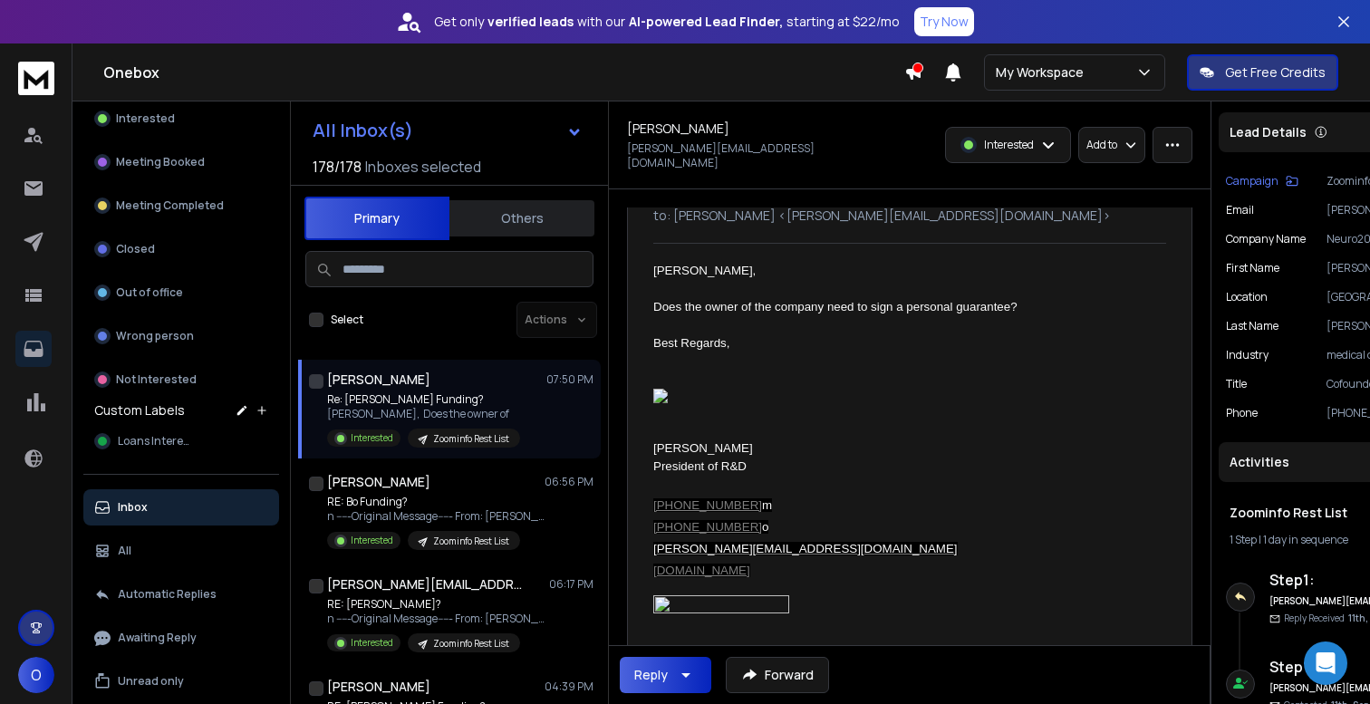
drag, startPoint x: 753, startPoint y: 487, endPoint x: 670, endPoint y: 484, distance: 82.5
click at [670, 498] on span "[PHONE_NUMBER] m" at bounding box center [712, 505] width 119 height 14
copy link "[PHONE_NUMBER]"
click at [652, 664] on div "Reply" at bounding box center [665, 675] width 63 height 22
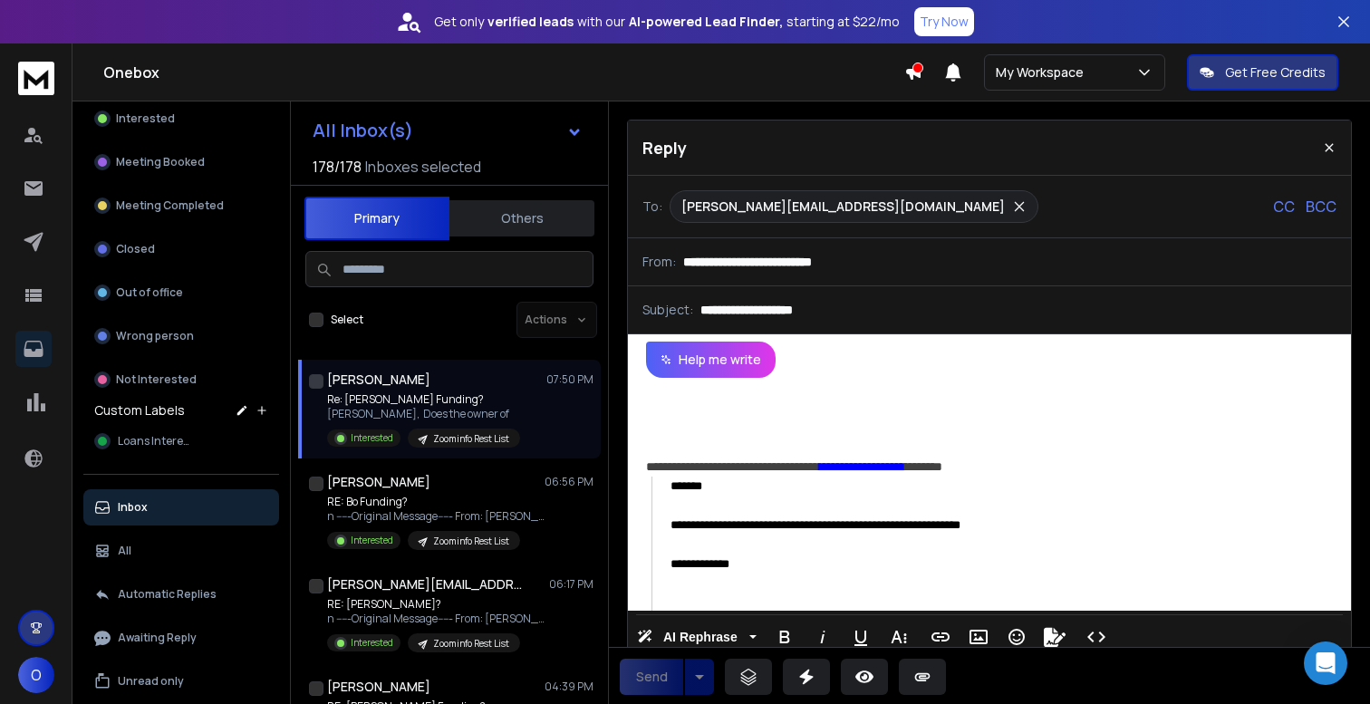
click at [1045, 196] on input at bounding box center [1108, 206] width 127 height 33
paste input "**********"
type input "**********"
click at [802, 397] on div "**********" at bounding box center [989, 498] width 723 height 328
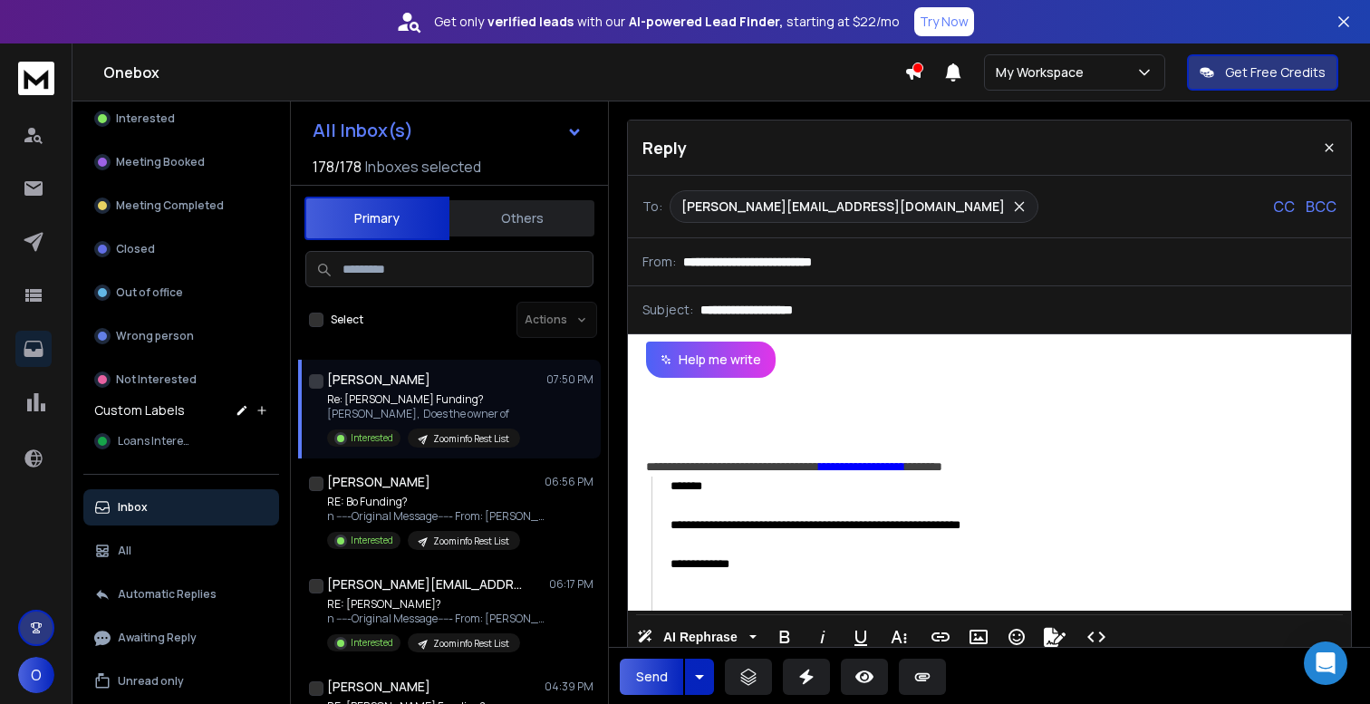
scroll to position [0, 0]
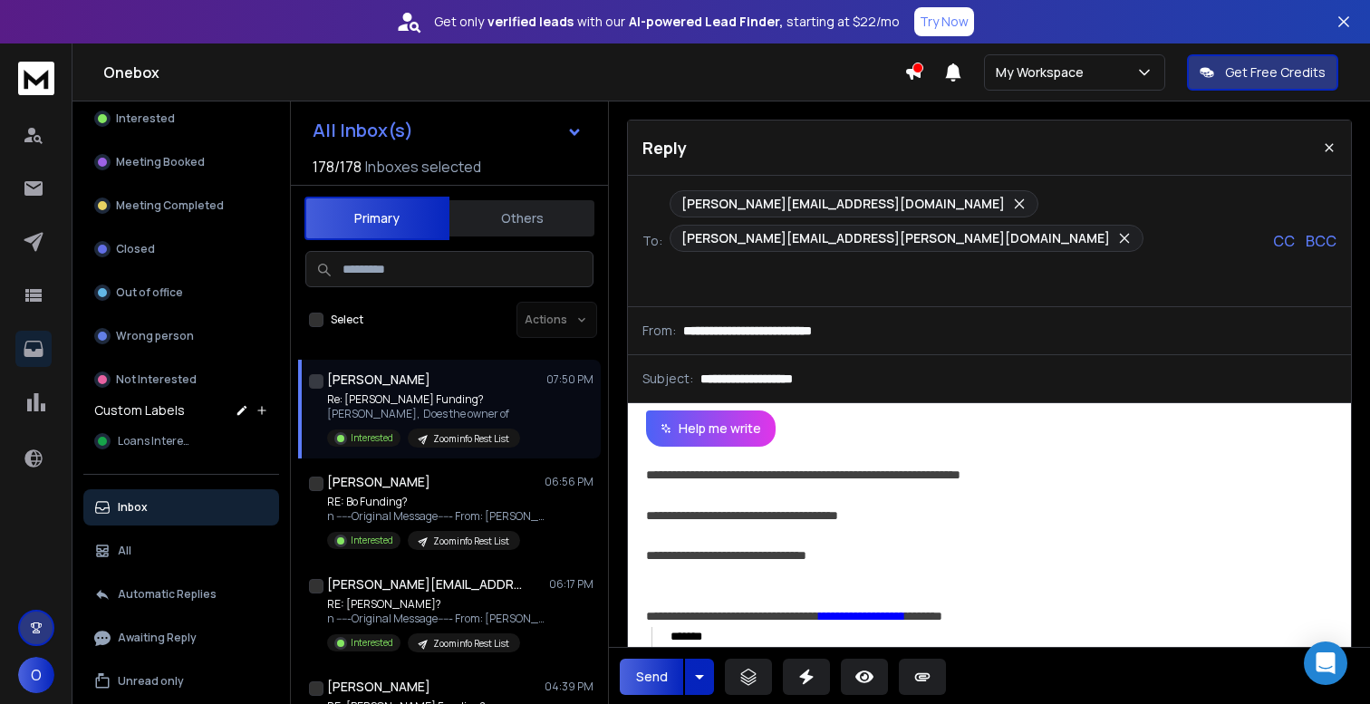
click at [637, 670] on button "Send" at bounding box center [651, 677] width 63 height 36
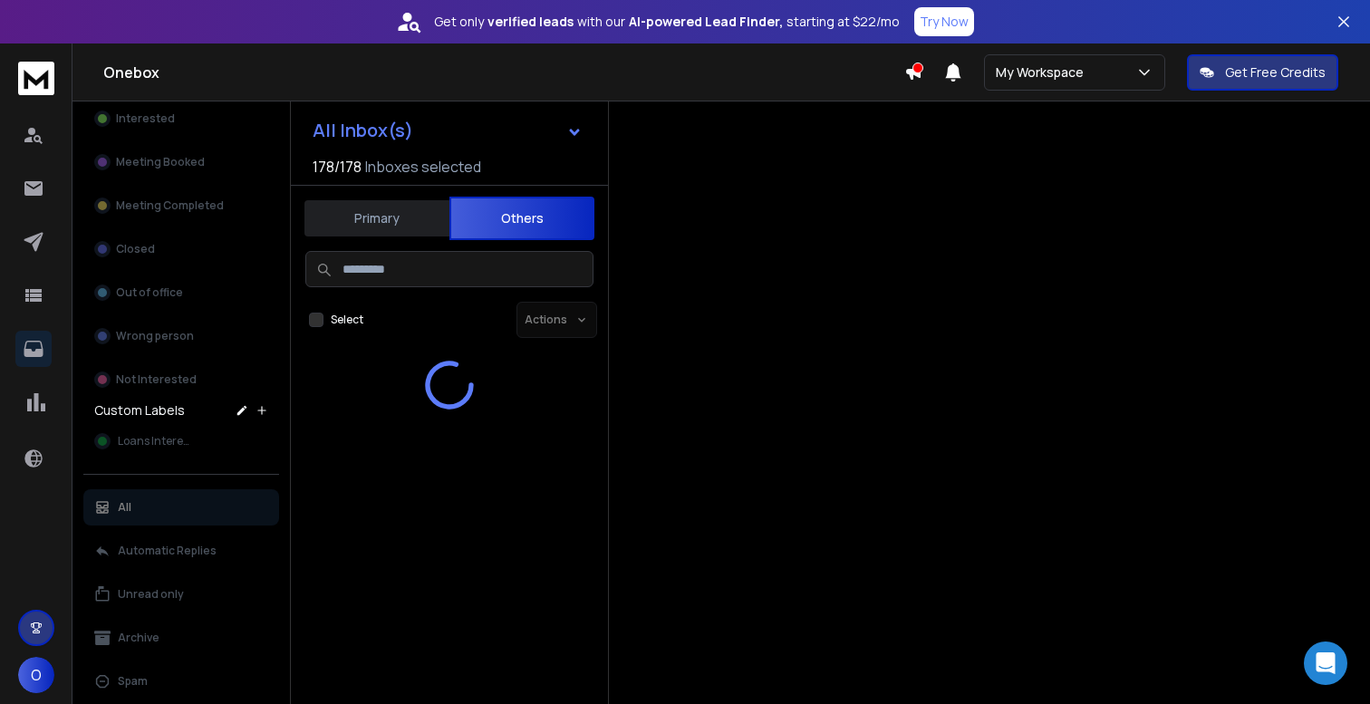
click at [476, 201] on button "Others" at bounding box center [521, 218] width 145 height 43
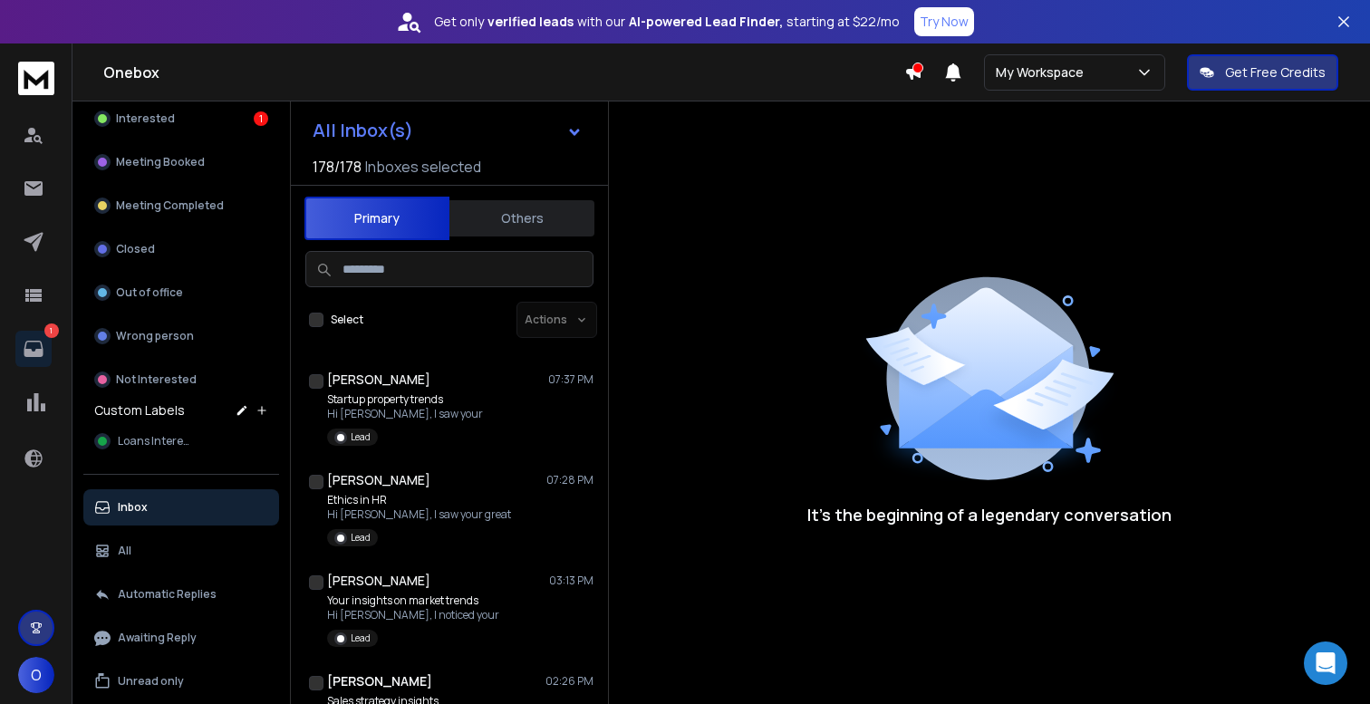
click at [391, 218] on button "Primary" at bounding box center [376, 218] width 145 height 43
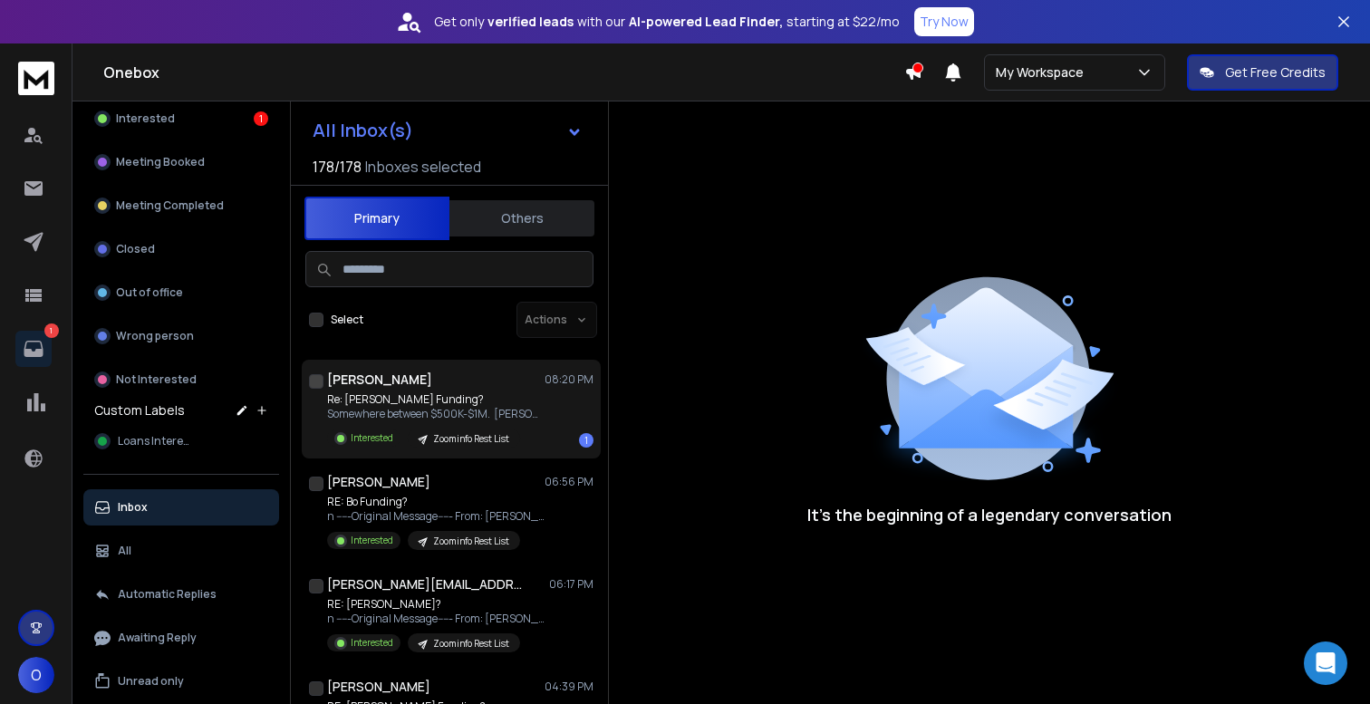
click at [420, 377] on h1 "[PERSON_NAME]" at bounding box center [379, 379] width 105 height 18
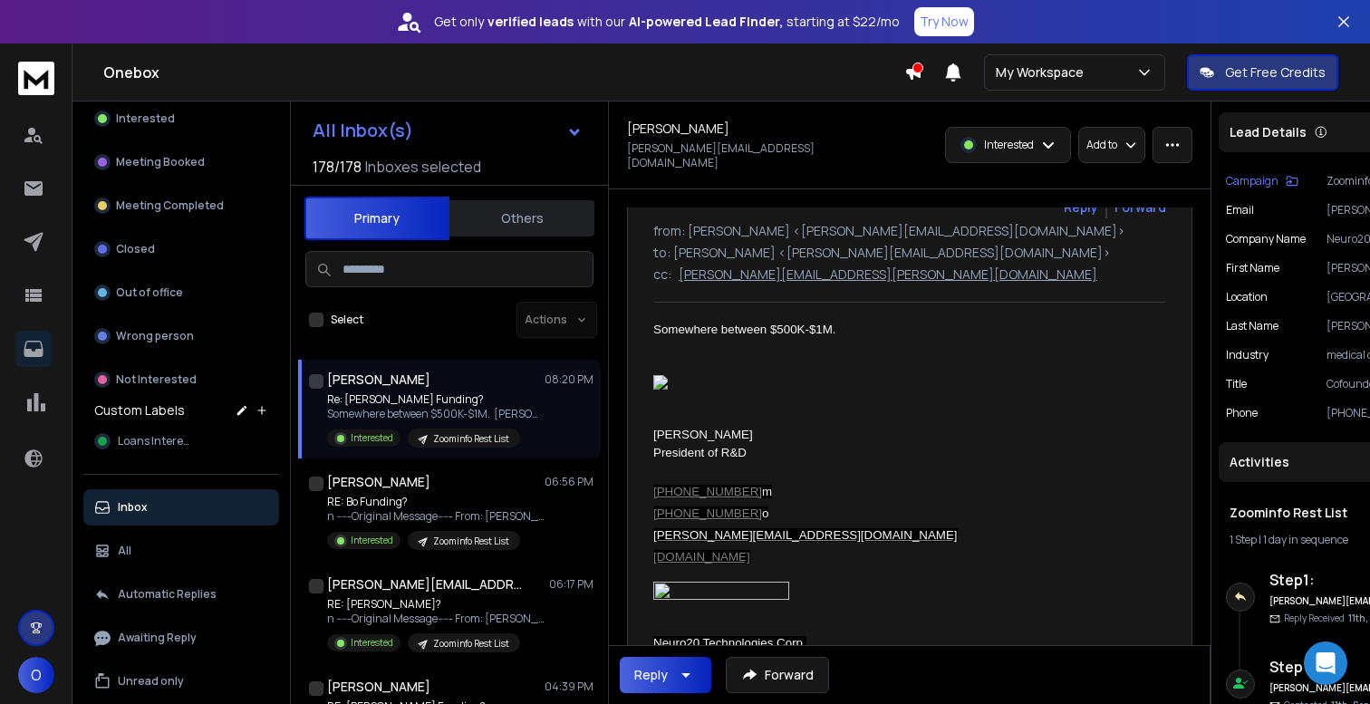
scroll to position [111, 0]
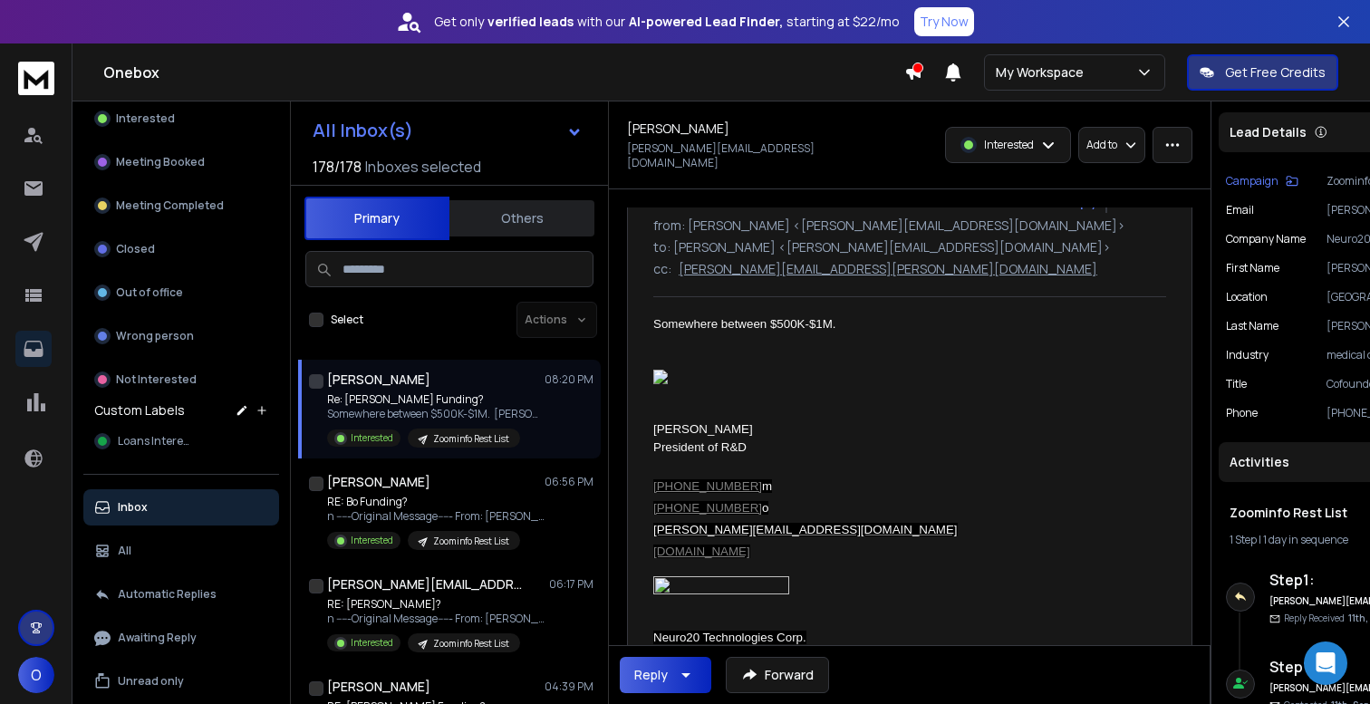
click at [706, 544] on span "[DOMAIN_NAME]" at bounding box center [701, 551] width 97 height 14
click at [506, 232] on button "Others" at bounding box center [521, 218] width 145 height 40
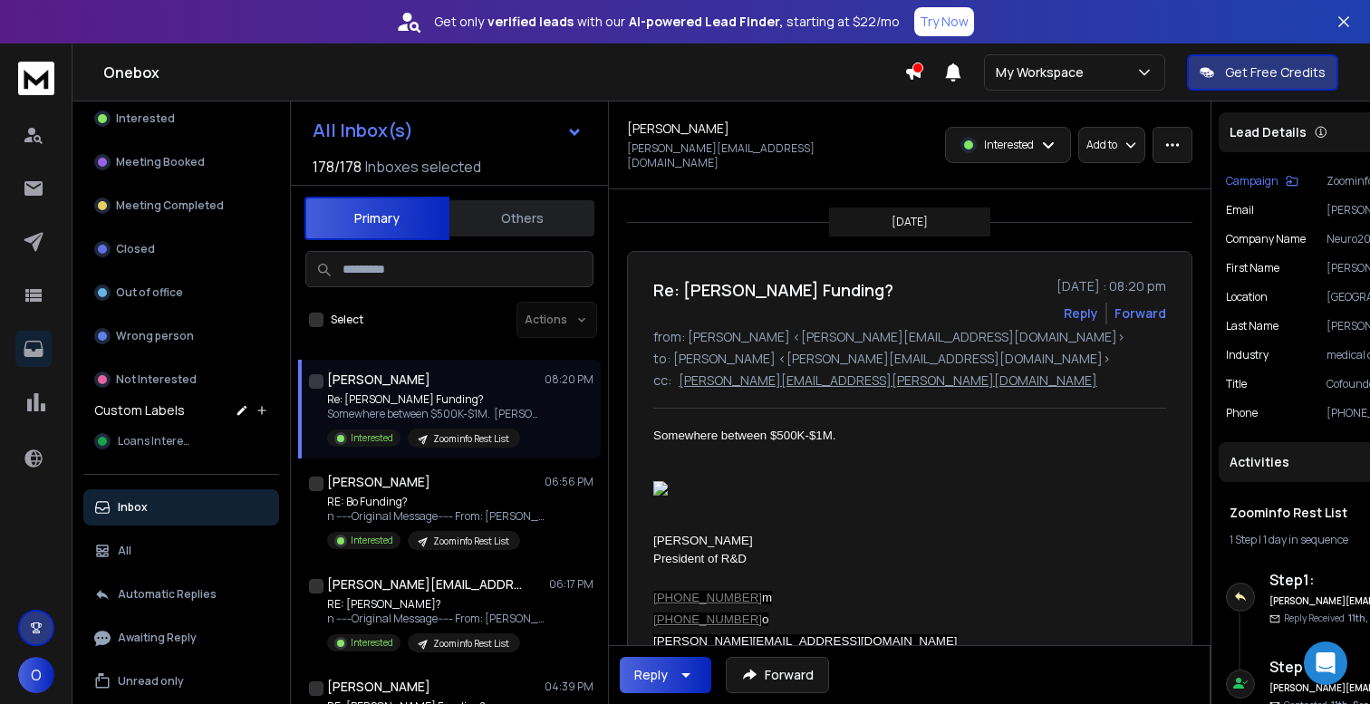
click at [505, 231] on button "Others" at bounding box center [521, 218] width 145 height 40
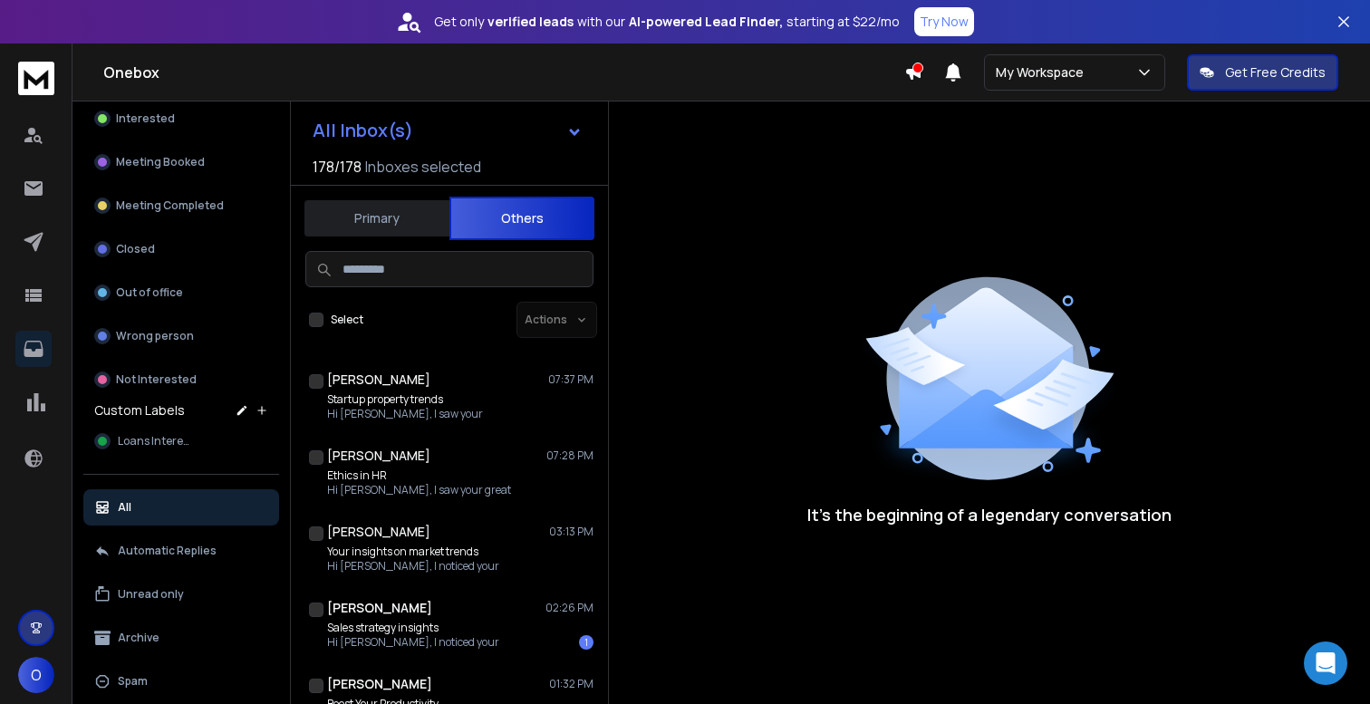
click at [394, 227] on button "Primary" at bounding box center [376, 218] width 145 height 40
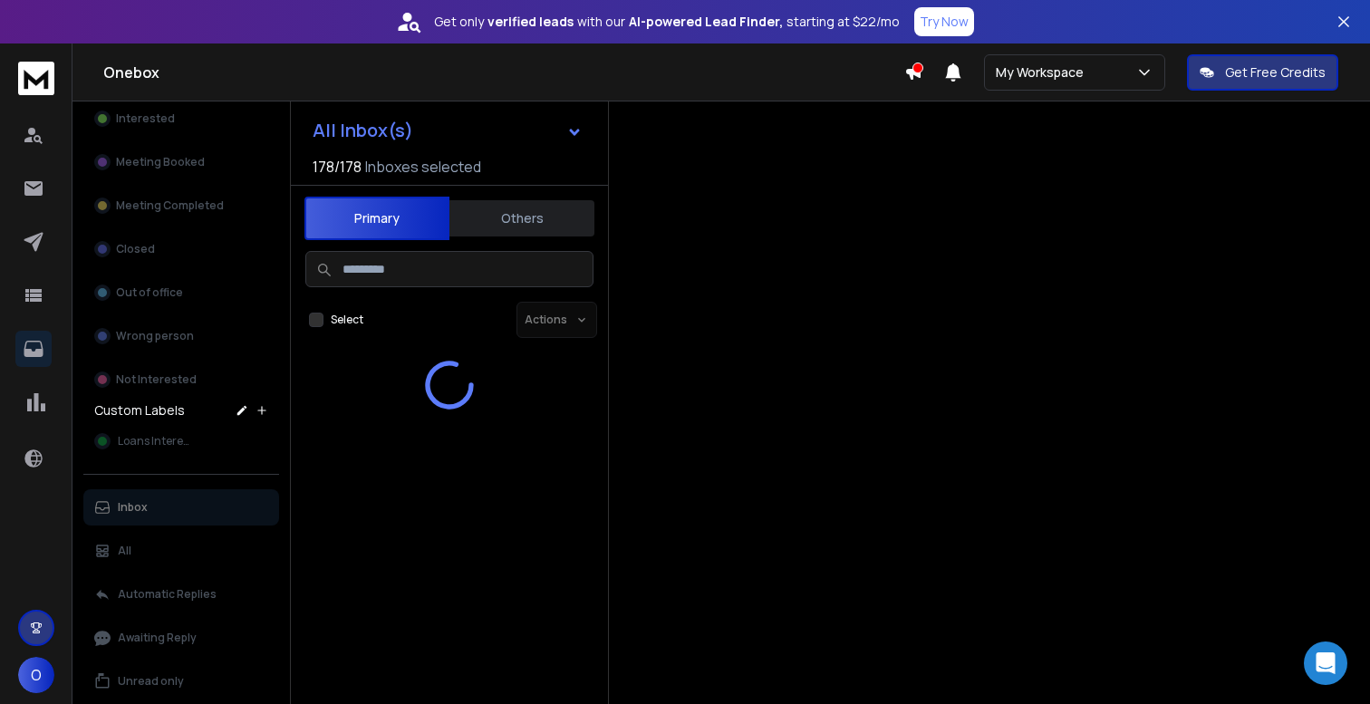
click at [394, 227] on button "Primary" at bounding box center [376, 218] width 145 height 43
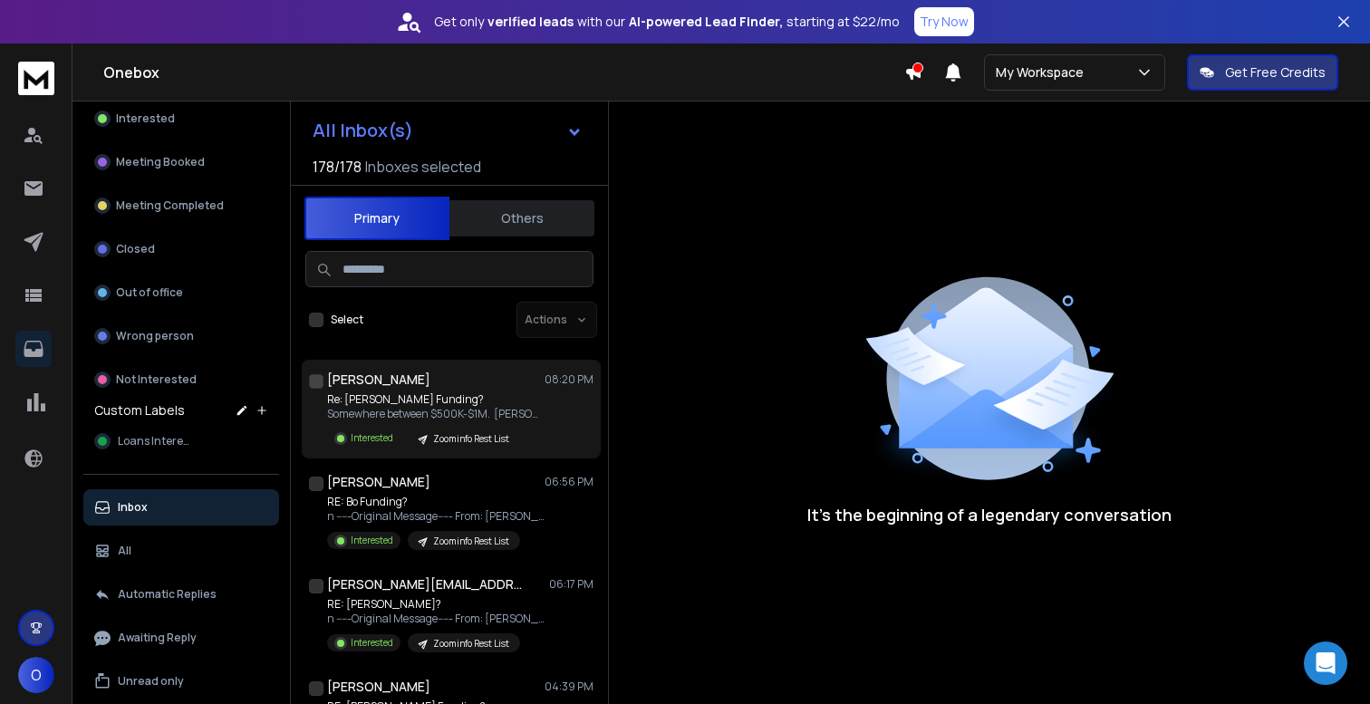
click at [499, 387] on div "[PERSON_NAME] 08:20 PM" at bounding box center [460, 379] width 266 height 18
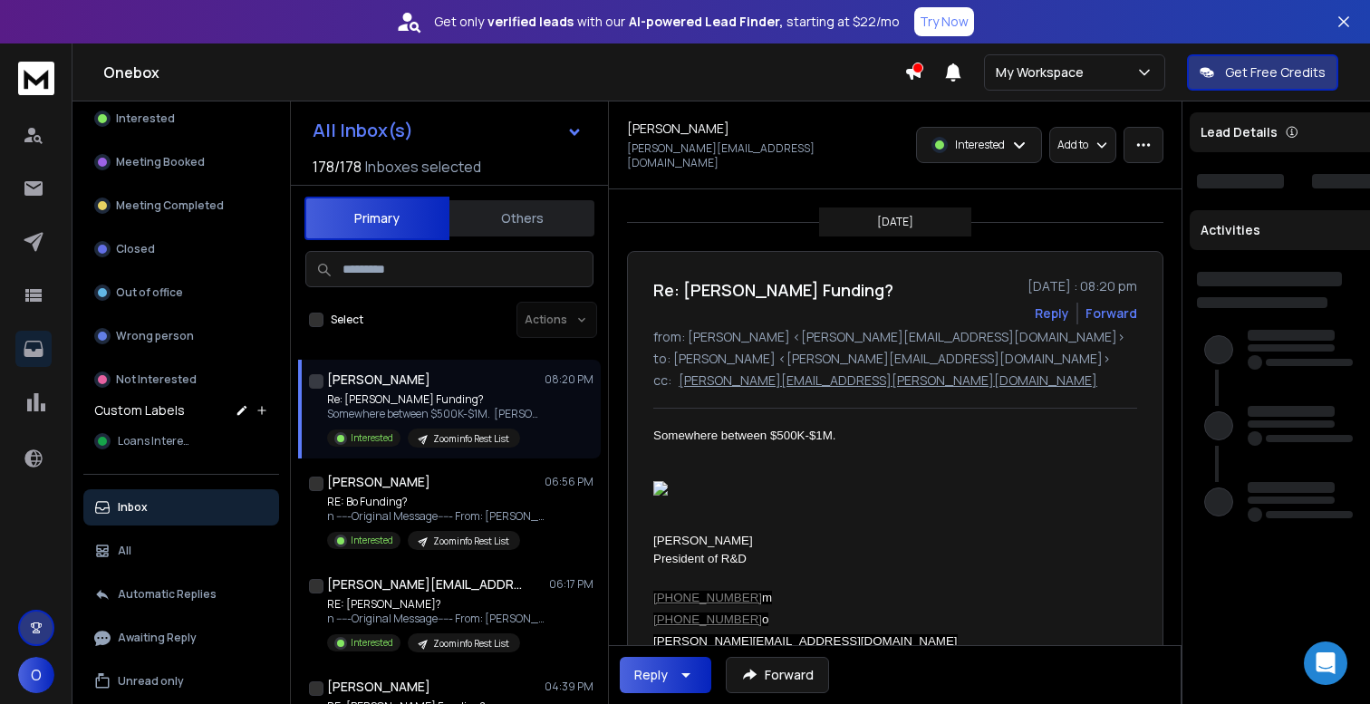
click at [499, 387] on div "[PERSON_NAME] 08:20 PM" at bounding box center [460, 379] width 266 height 18
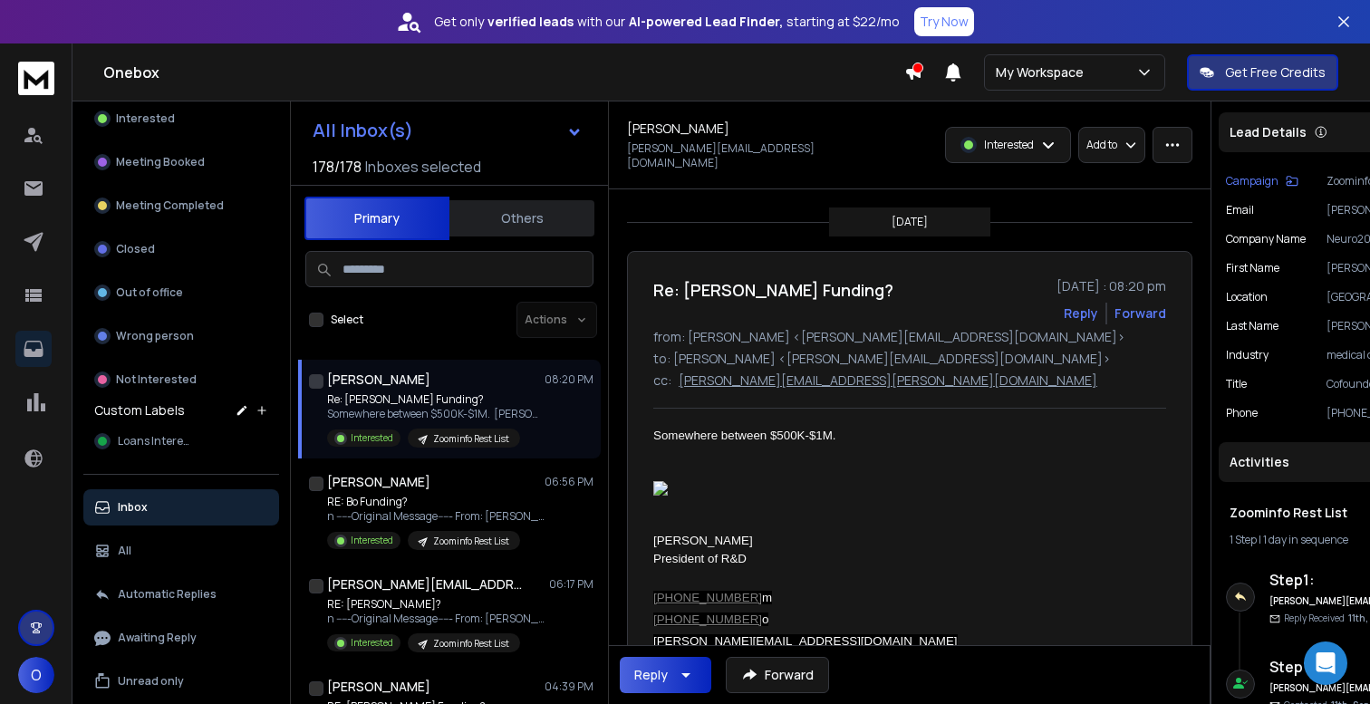
click at [525, 219] on button "Others" at bounding box center [521, 218] width 145 height 40
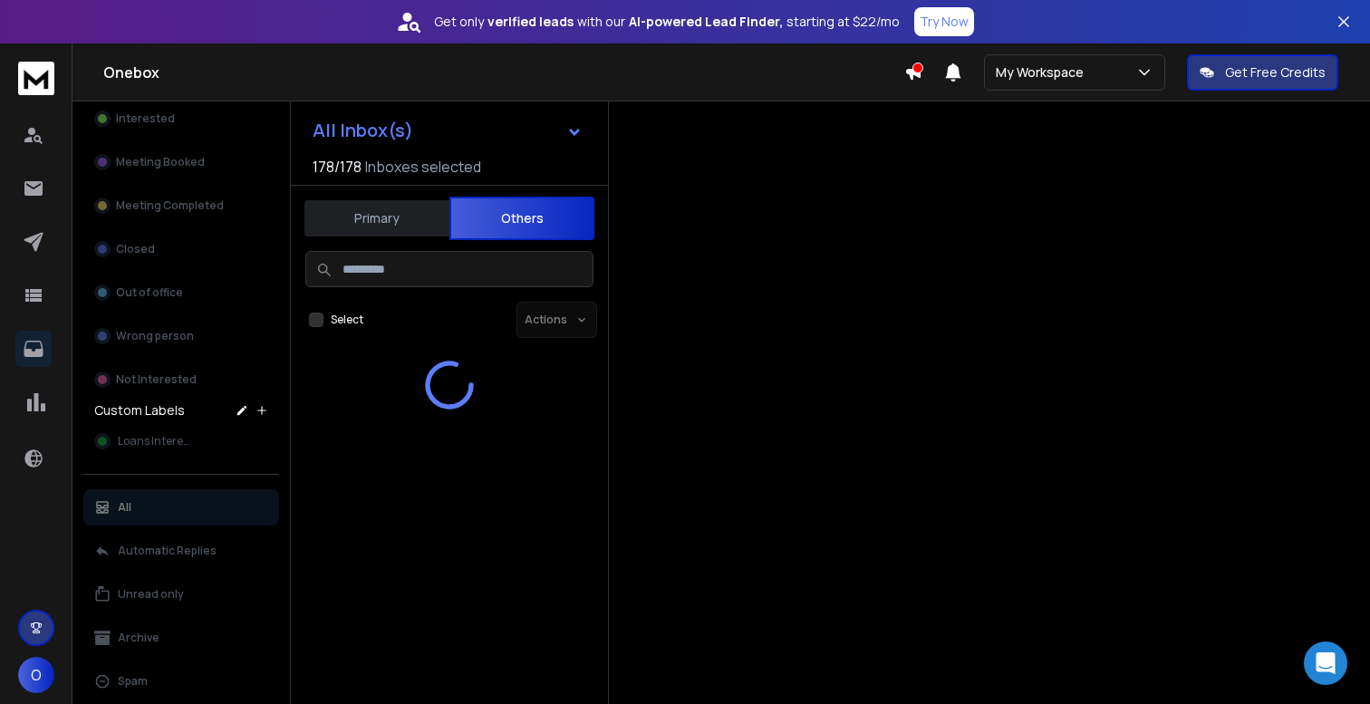
click at [526, 218] on button "Others" at bounding box center [521, 218] width 145 height 43
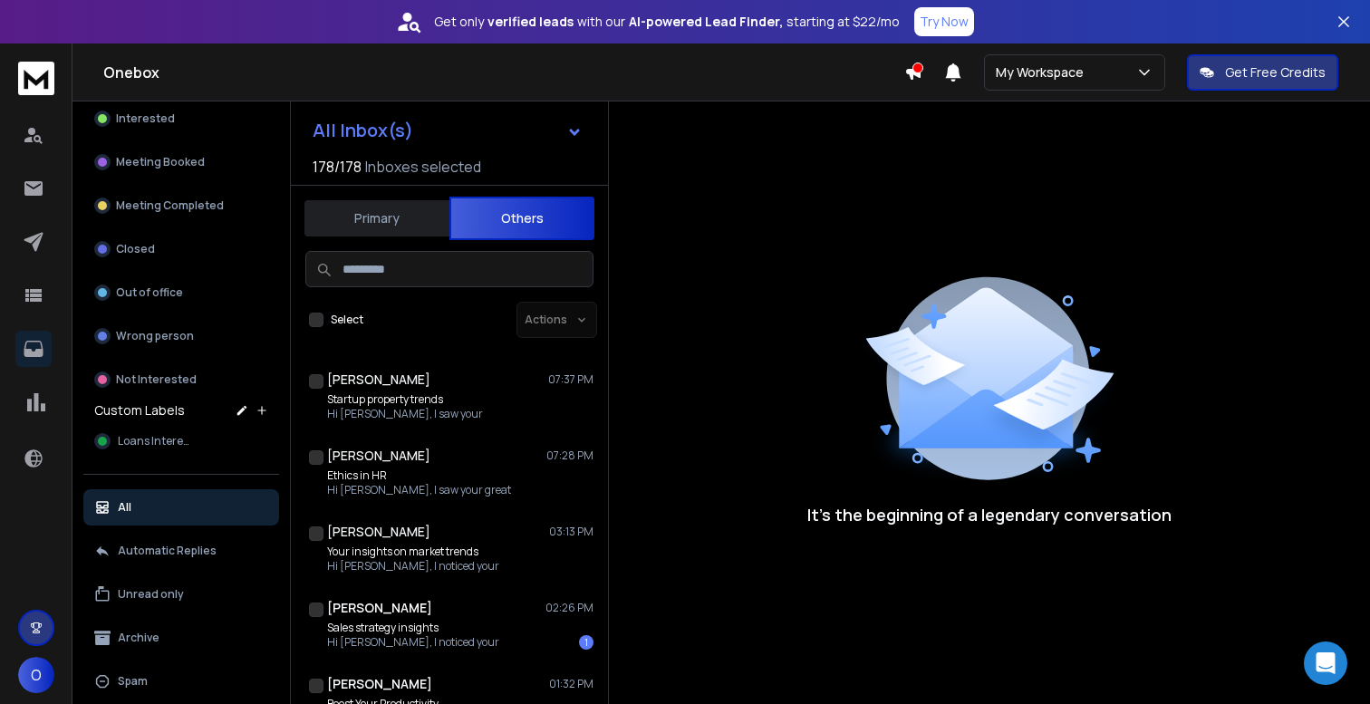
click at [394, 207] on button "Primary" at bounding box center [376, 218] width 145 height 40
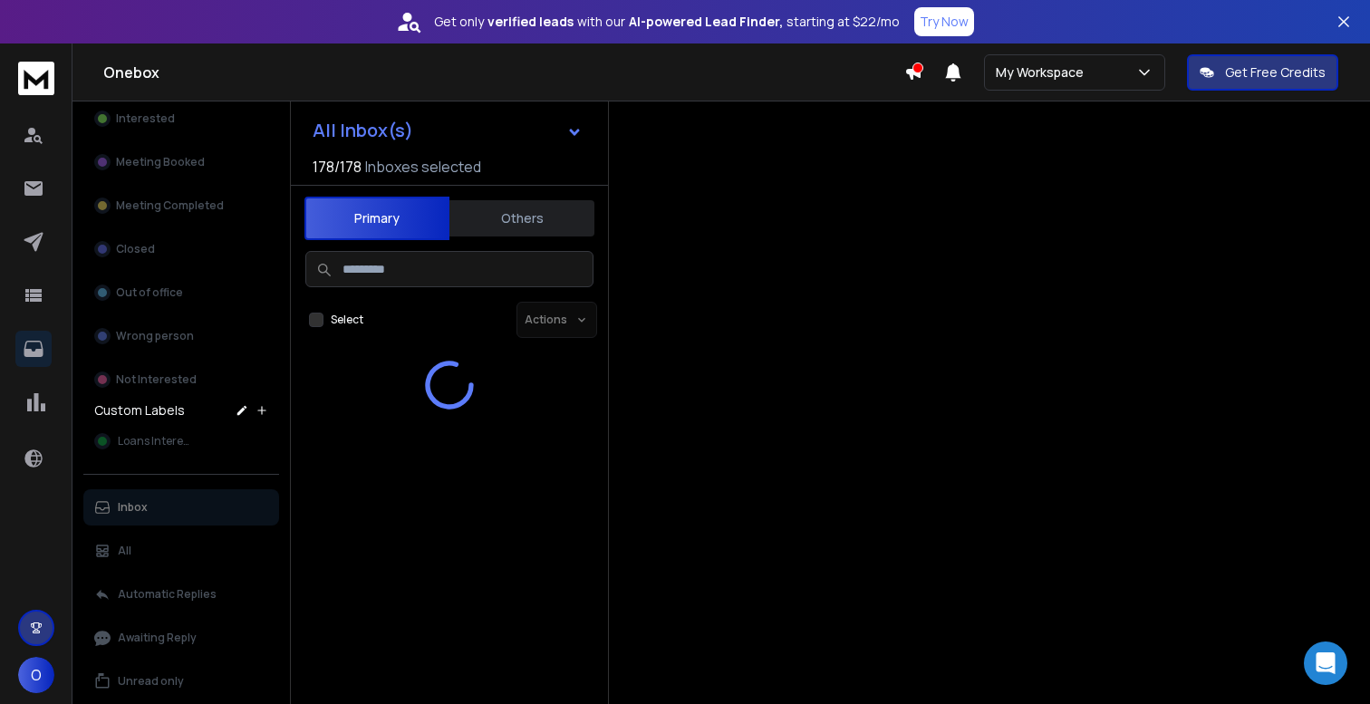
click at [394, 207] on button "Primary" at bounding box center [376, 218] width 145 height 43
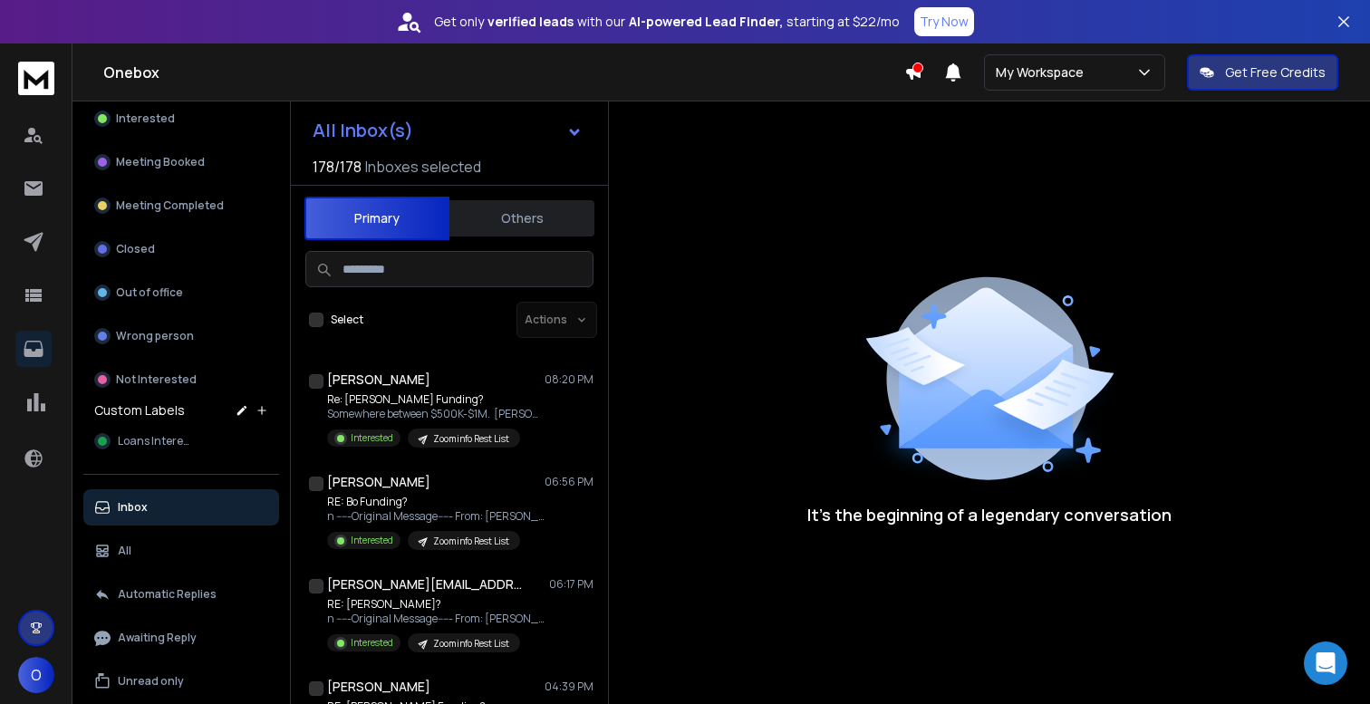
click at [455, 255] on input at bounding box center [449, 269] width 288 height 36
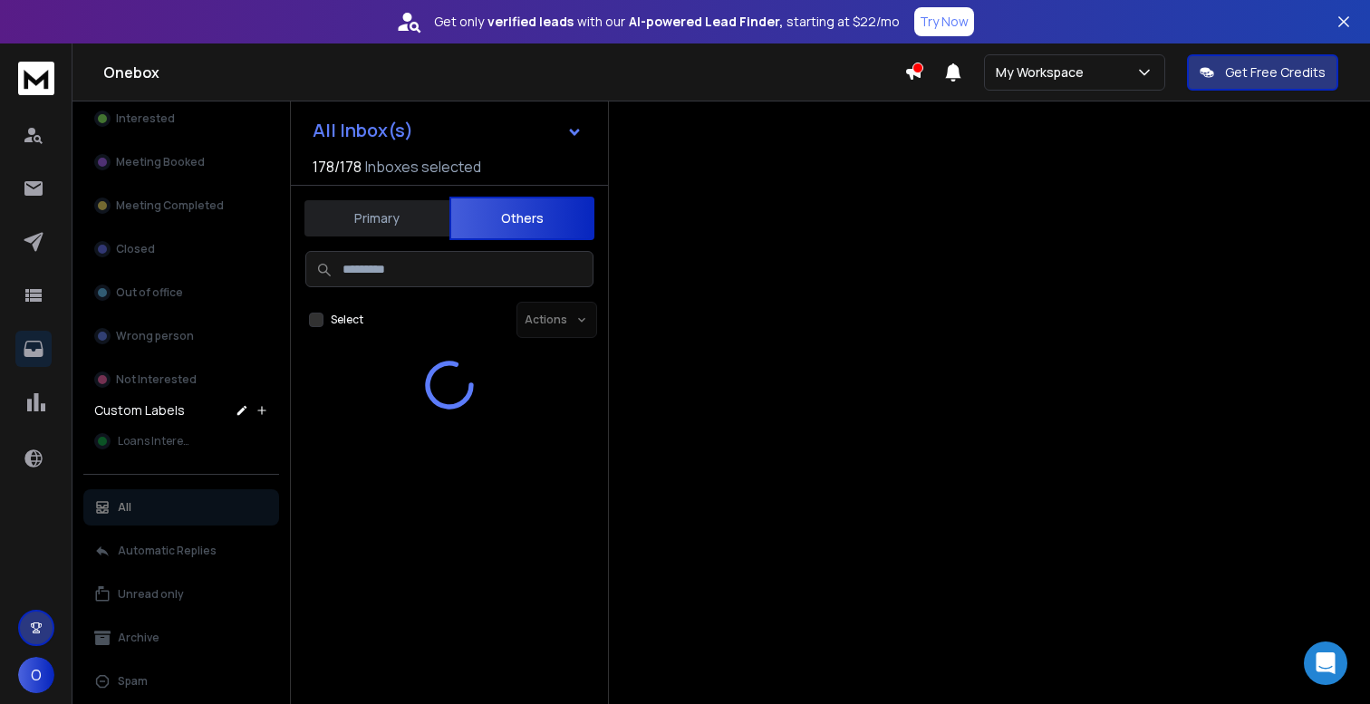
click at [477, 236] on button "Others" at bounding box center [521, 218] width 145 height 43
click at [476, 236] on button "Others" at bounding box center [521, 218] width 145 height 43
click at [397, 219] on button "Primary" at bounding box center [376, 218] width 145 height 40
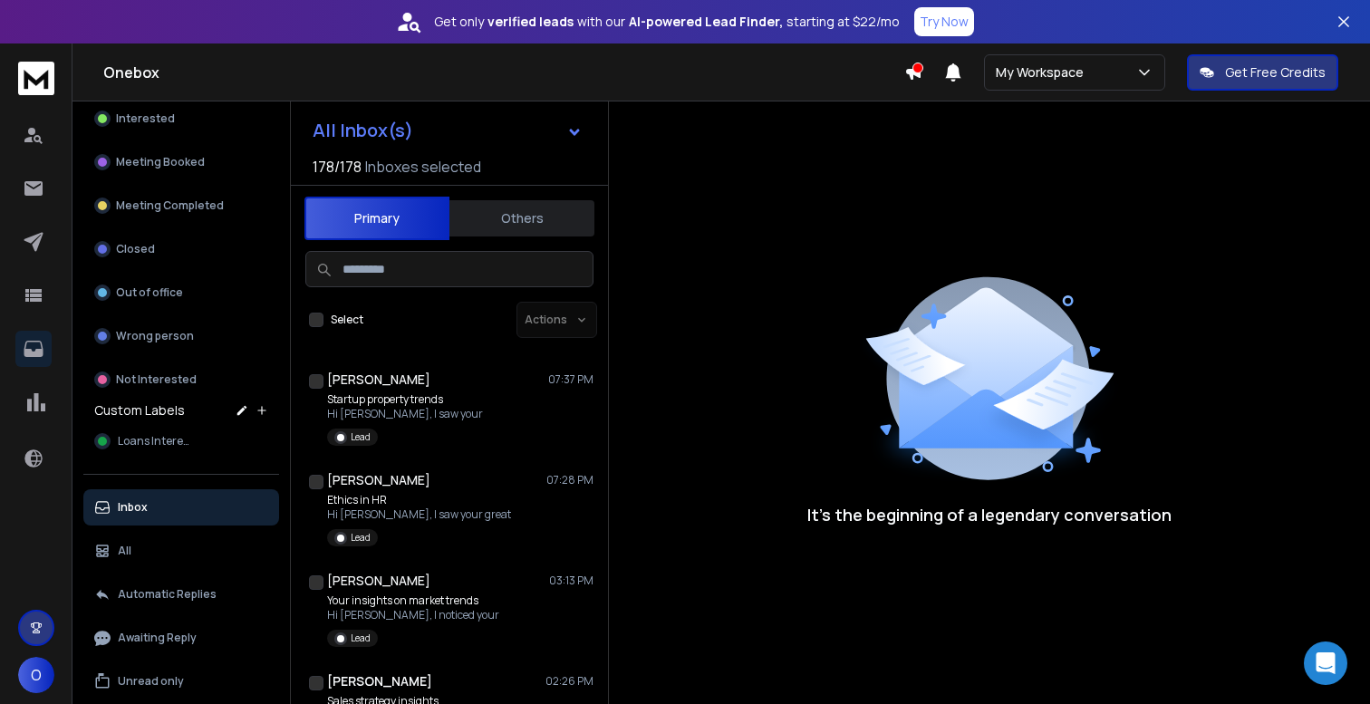
click at [397, 219] on button "Primary" at bounding box center [376, 218] width 145 height 43
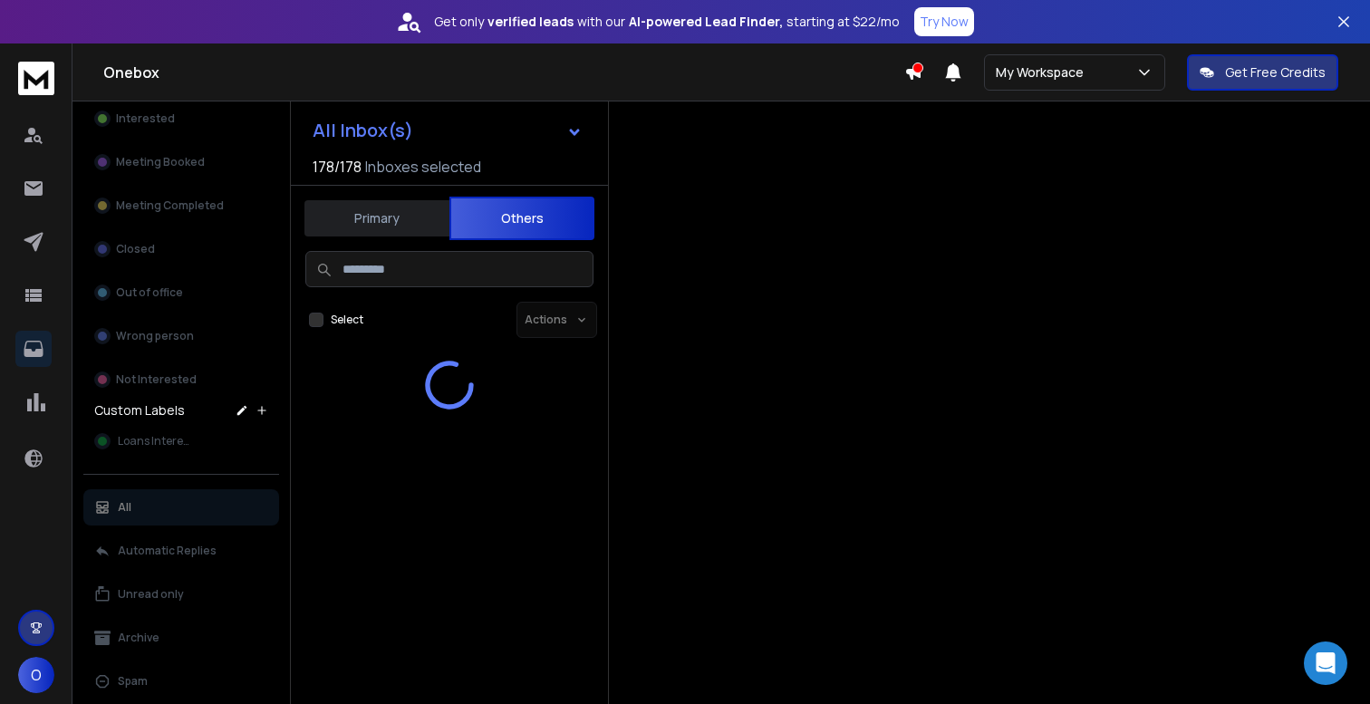
click at [477, 215] on button "Others" at bounding box center [521, 218] width 145 height 43
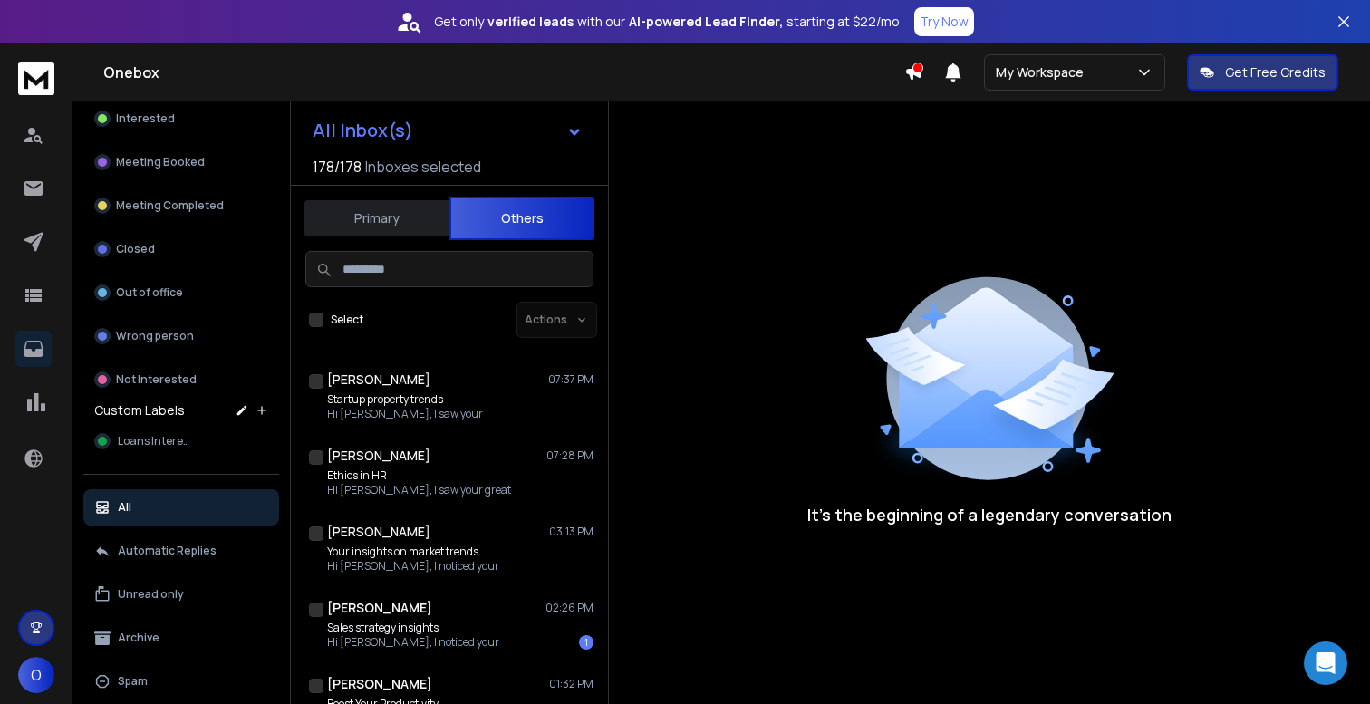
click at [379, 213] on button "Primary" at bounding box center [376, 218] width 145 height 40
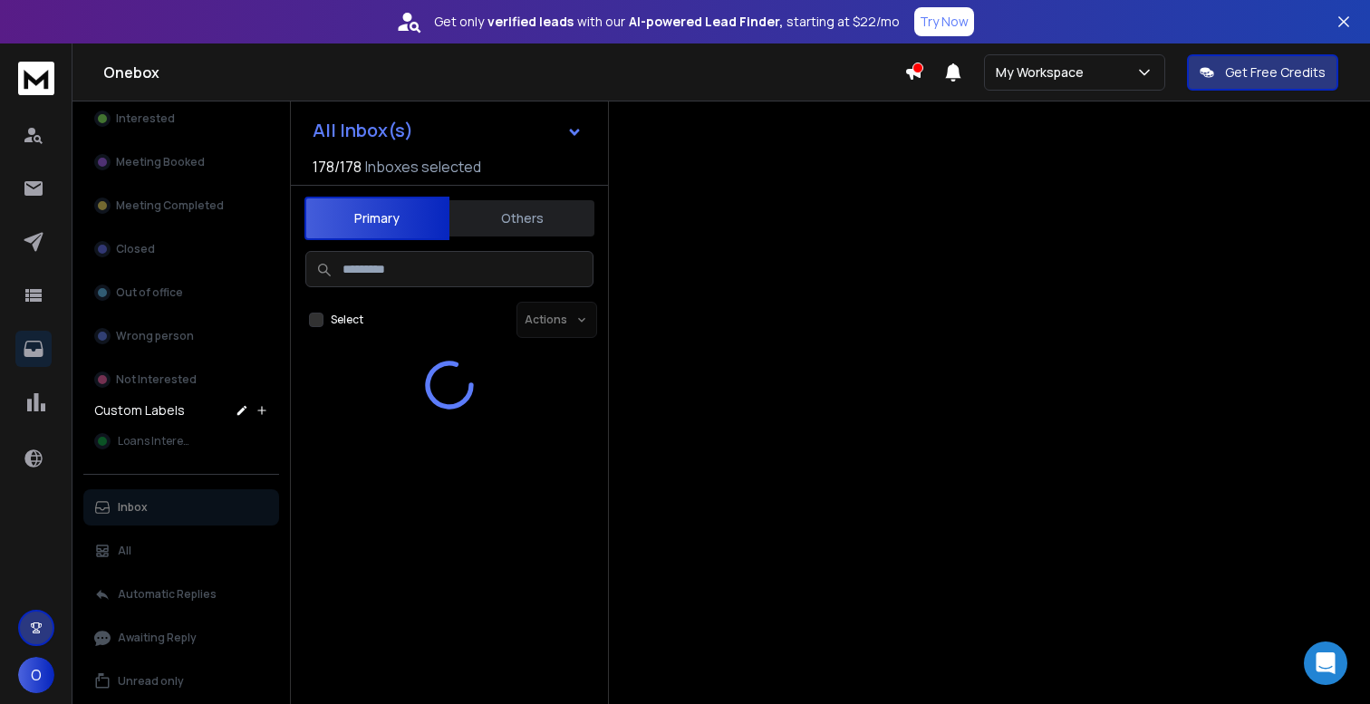
click at [379, 213] on button "Primary" at bounding box center [376, 218] width 145 height 43
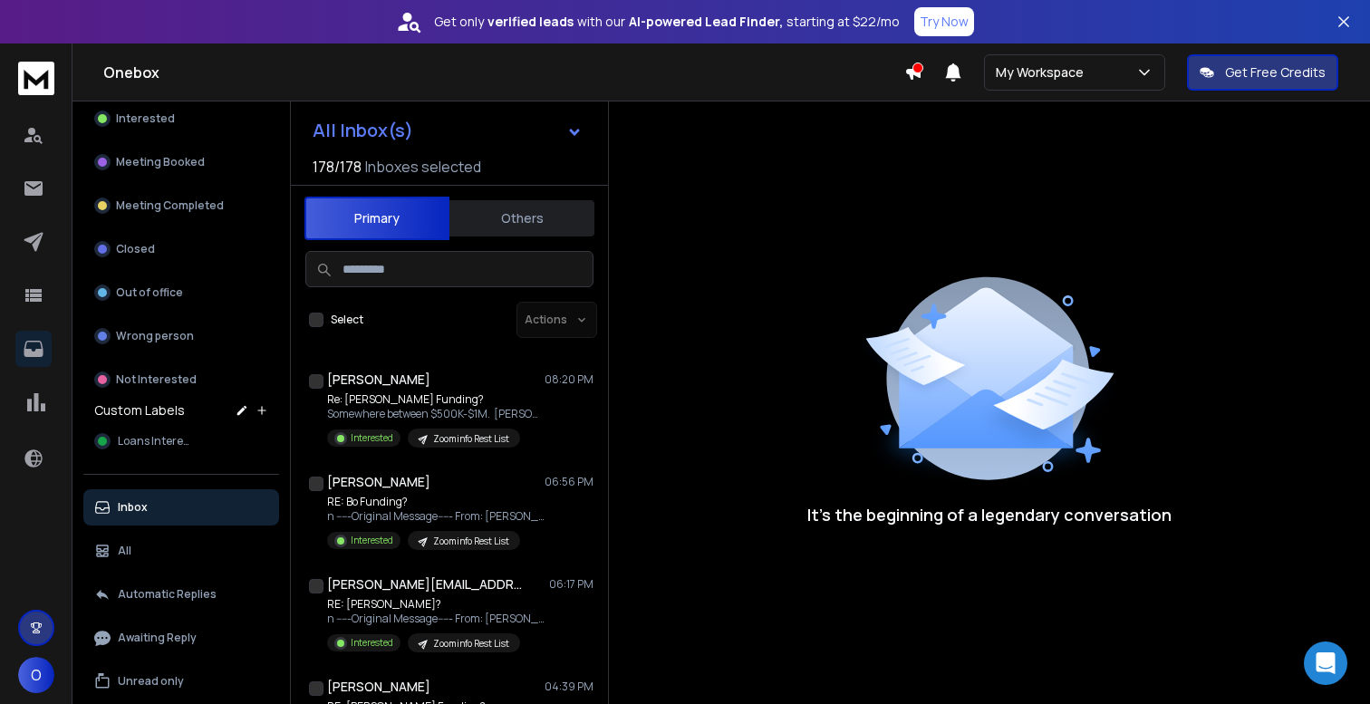
click at [448, 216] on div "Primary Others" at bounding box center [449, 218] width 290 height 36
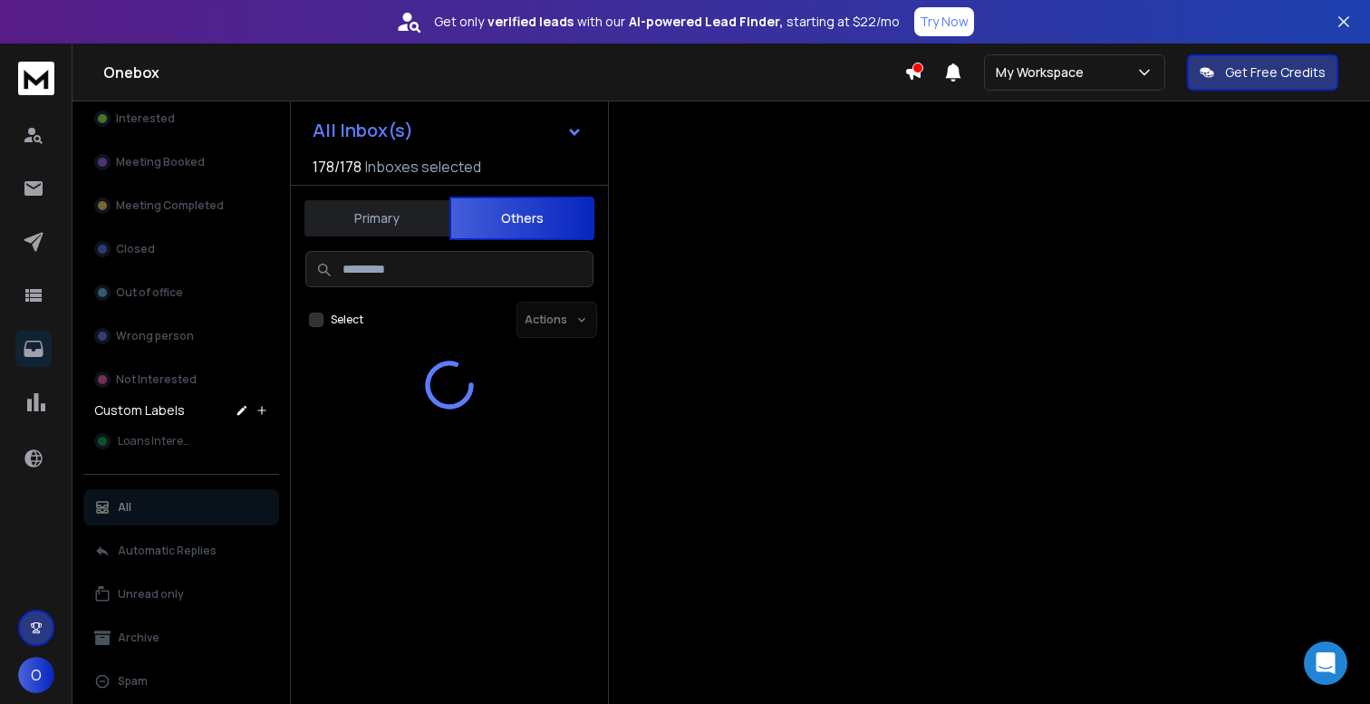
click at [461, 213] on button "Others" at bounding box center [521, 218] width 145 height 43
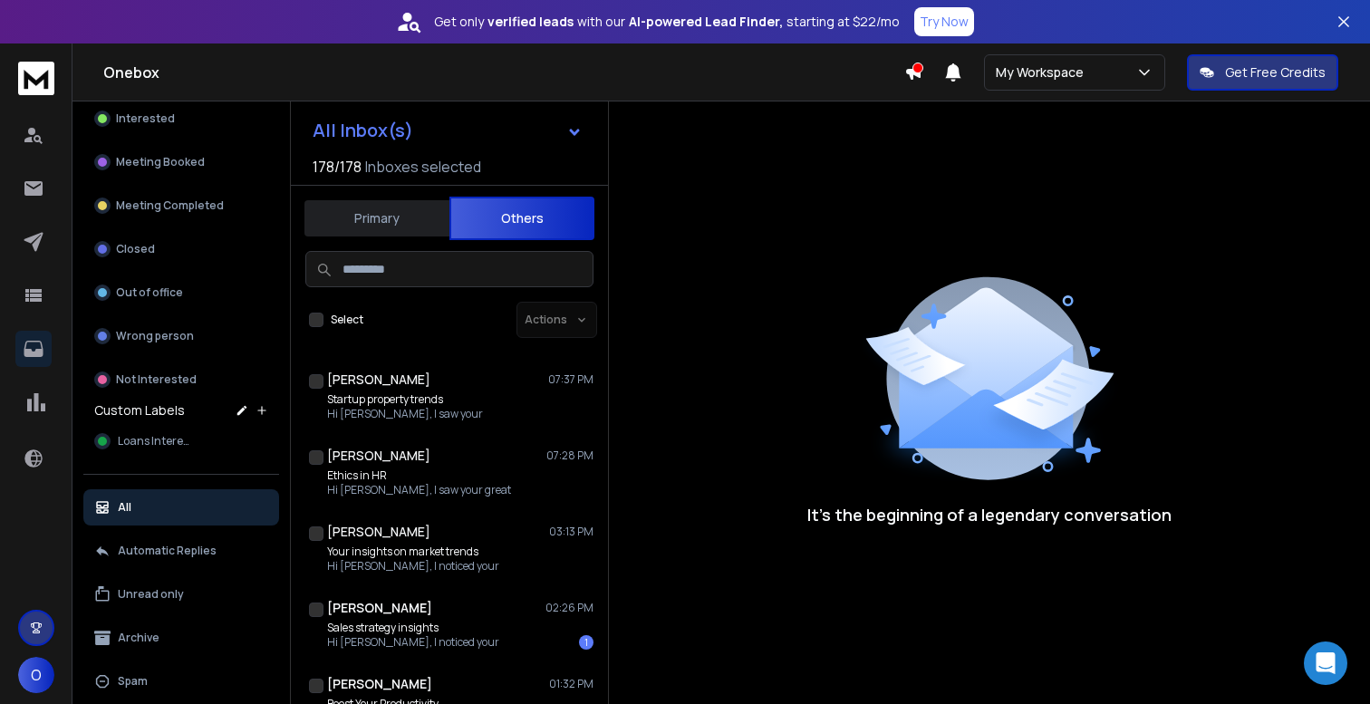
click at [362, 214] on button "Primary" at bounding box center [376, 218] width 145 height 40
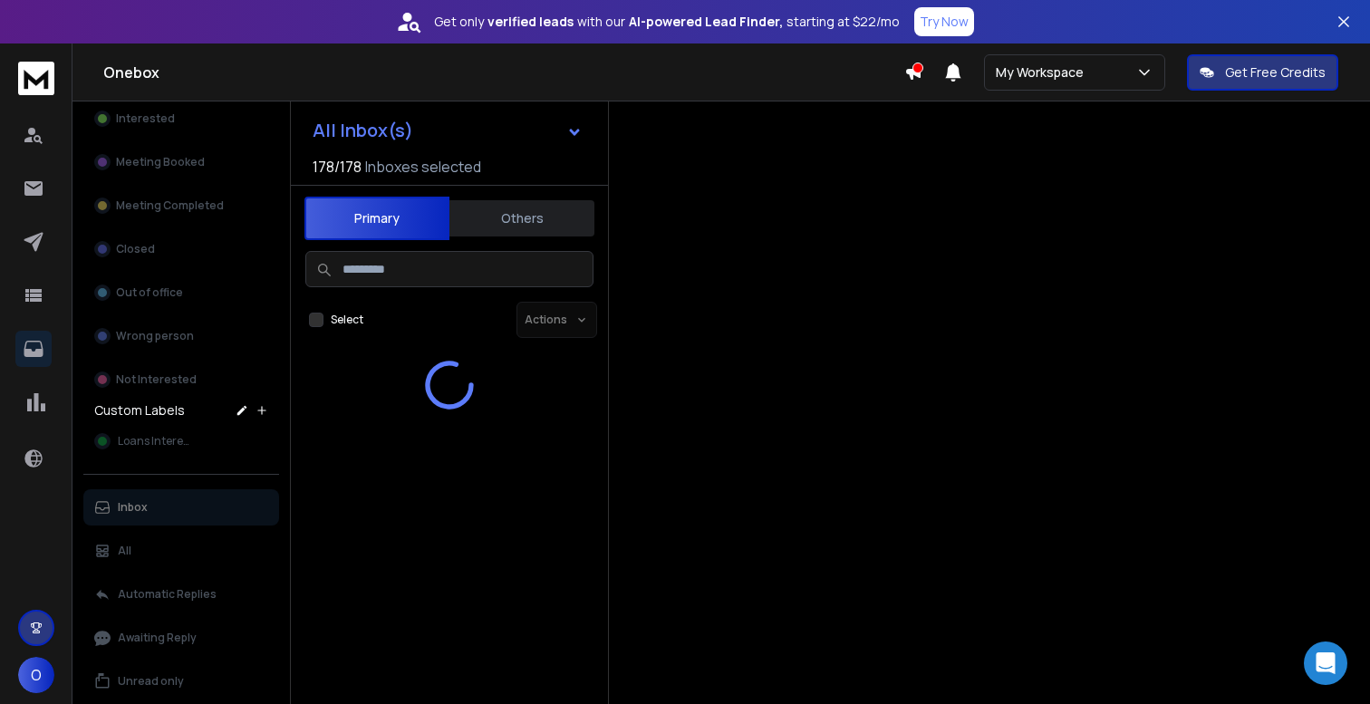
click at [362, 214] on button "Primary" at bounding box center [376, 218] width 145 height 43
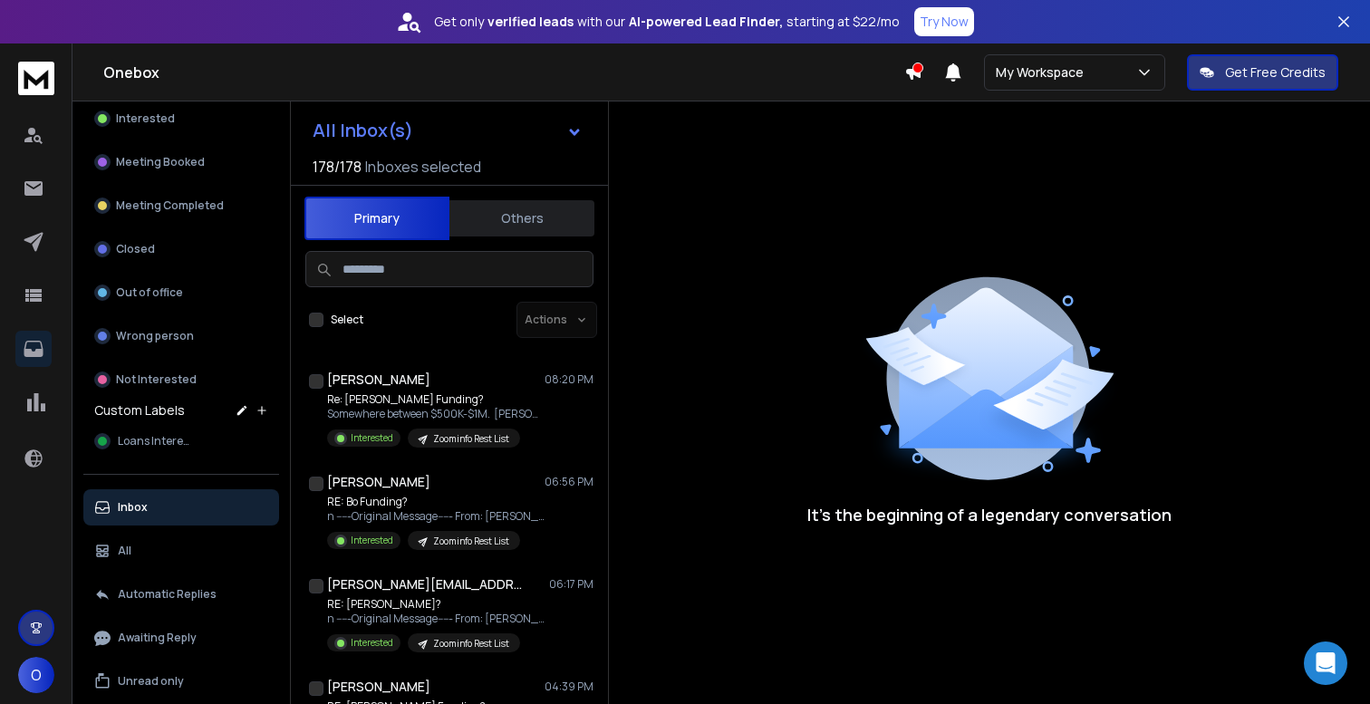
click at [469, 224] on button "Others" at bounding box center [521, 218] width 145 height 40
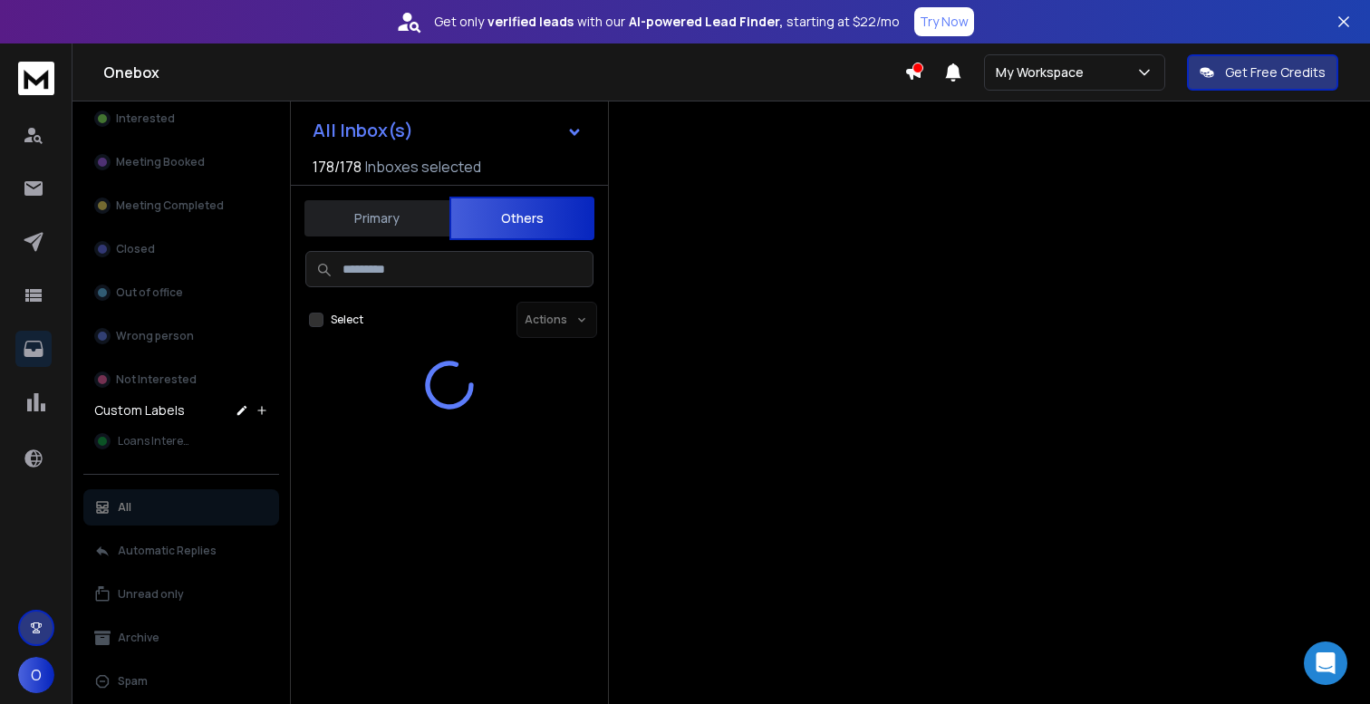
click at [469, 224] on button "Others" at bounding box center [521, 218] width 145 height 43
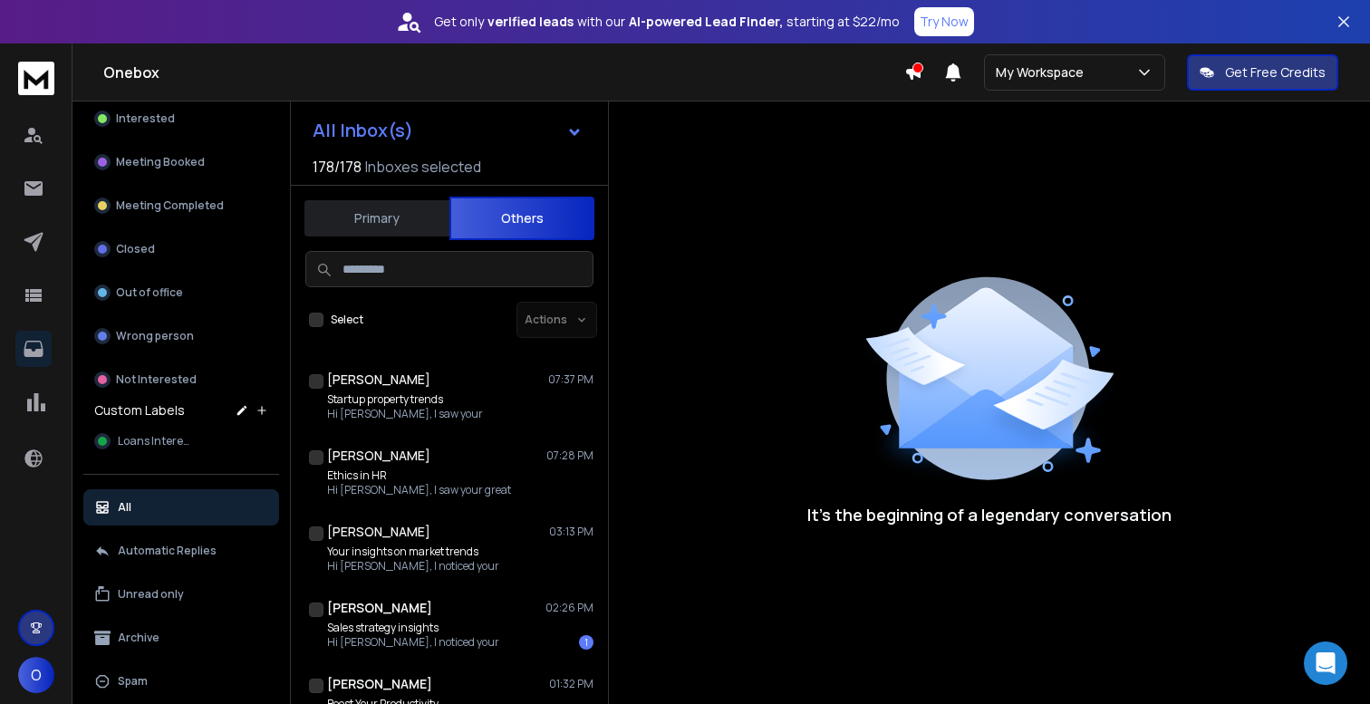
click at [402, 218] on button "Primary" at bounding box center [376, 218] width 145 height 40
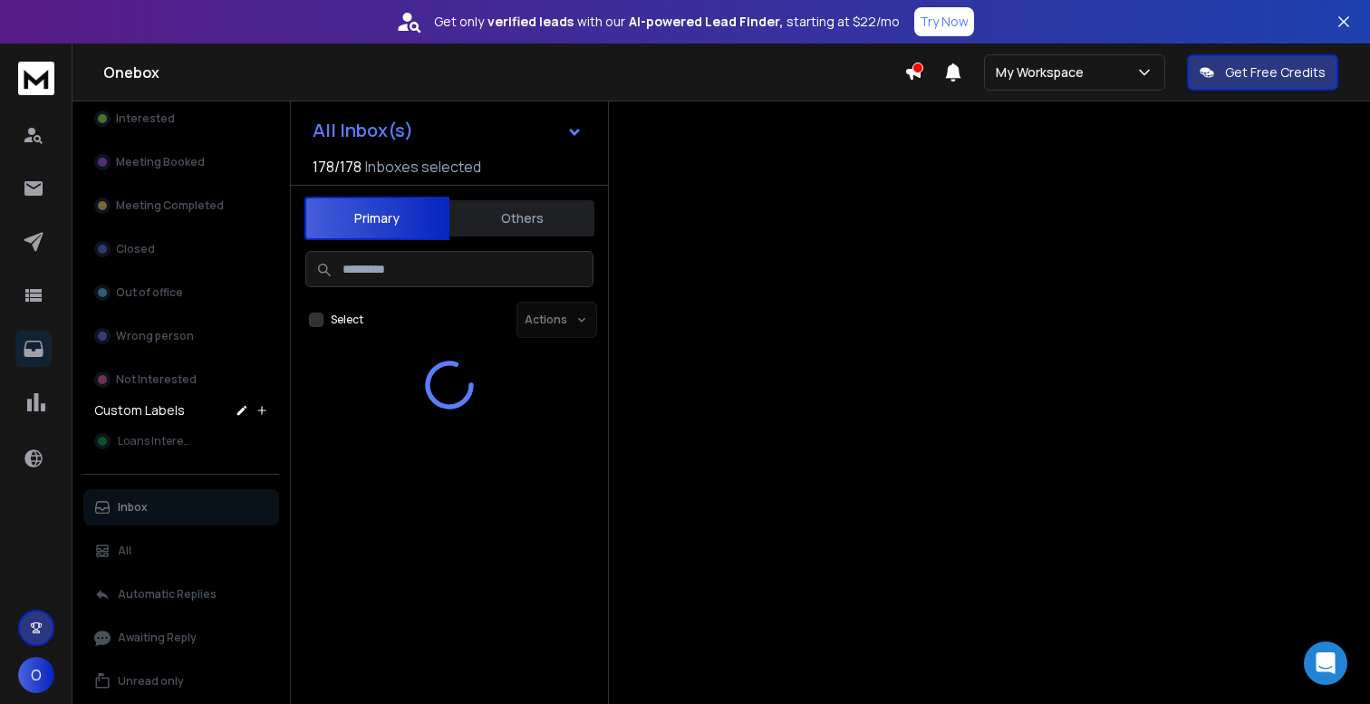
click at [401, 218] on button "Primary" at bounding box center [376, 218] width 145 height 43
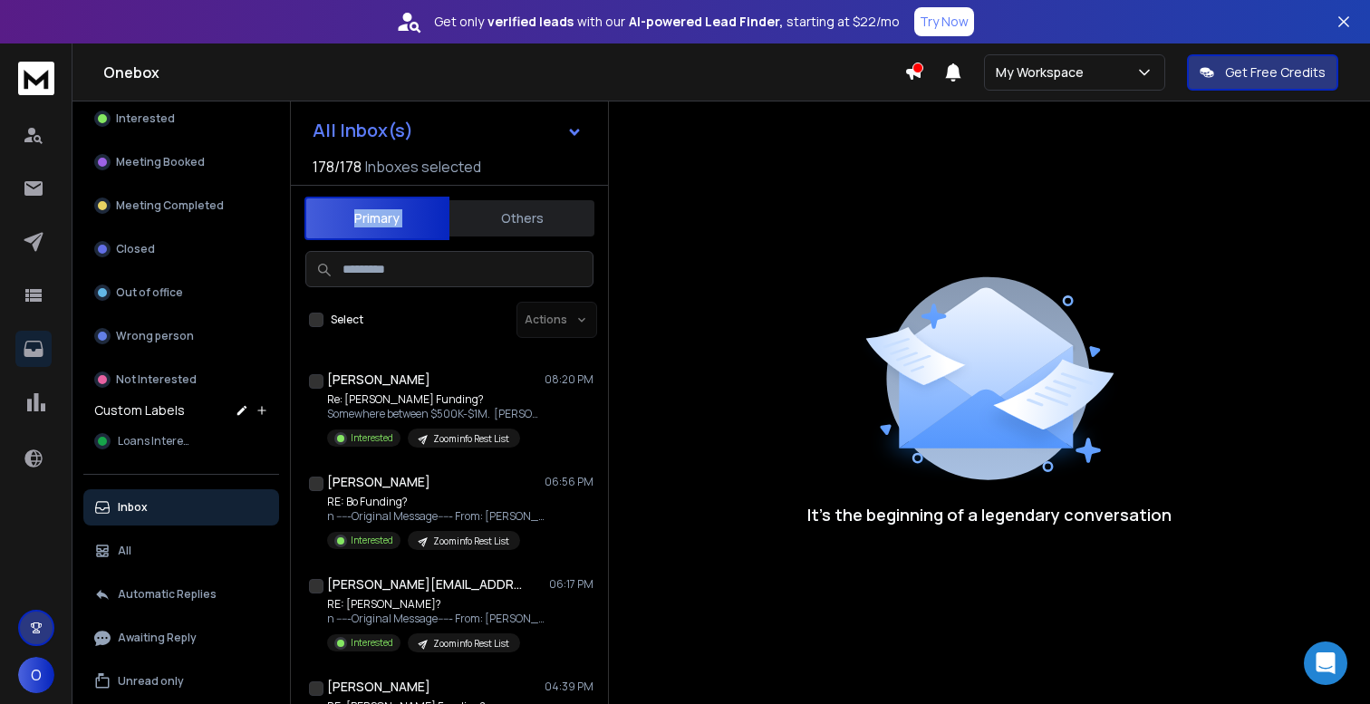
drag, startPoint x: 484, startPoint y: 201, endPoint x: 495, endPoint y: 207, distance: 13.0
click at [495, 207] on div "All Inbox(s) 178 / 178 Inboxes selected Primary Others Select Actions [PERSON_N…" at bounding box center [449, 453] width 317 height 704
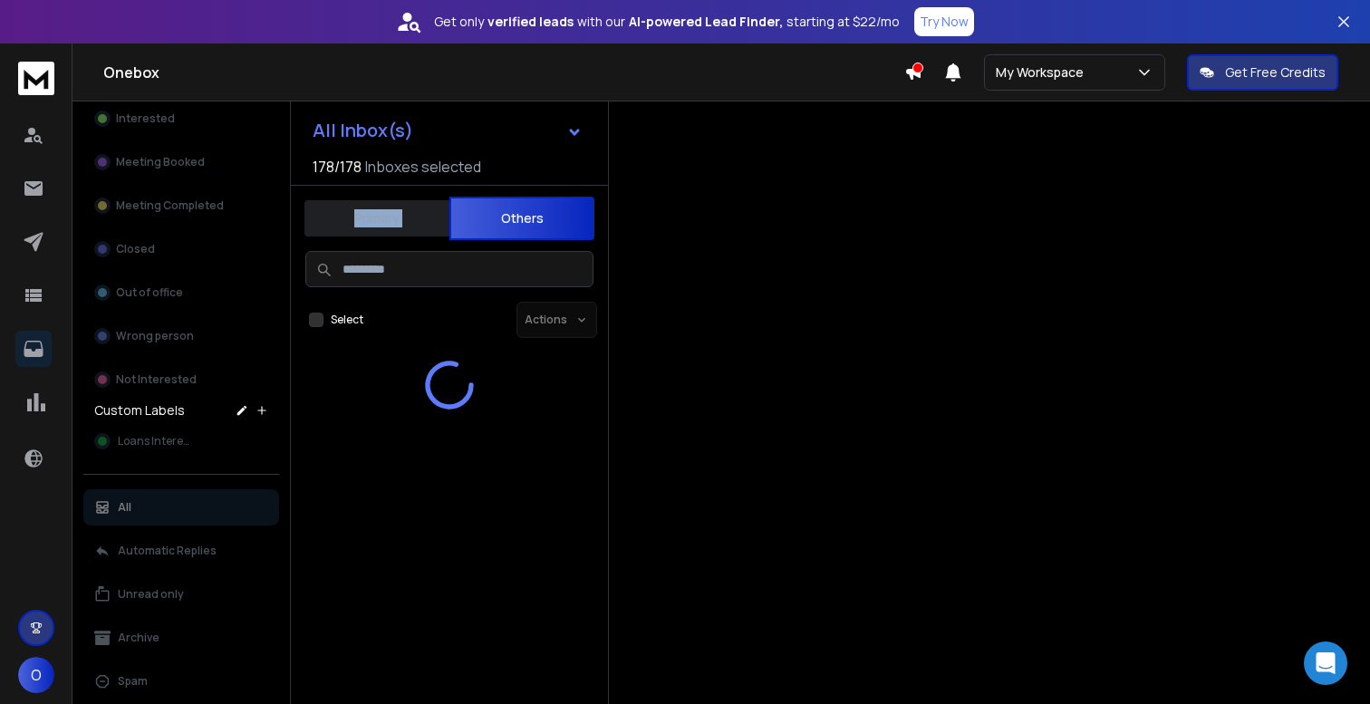
click at [495, 207] on button "Others" at bounding box center [521, 218] width 145 height 43
click at [371, 211] on button "Primary" at bounding box center [376, 218] width 145 height 40
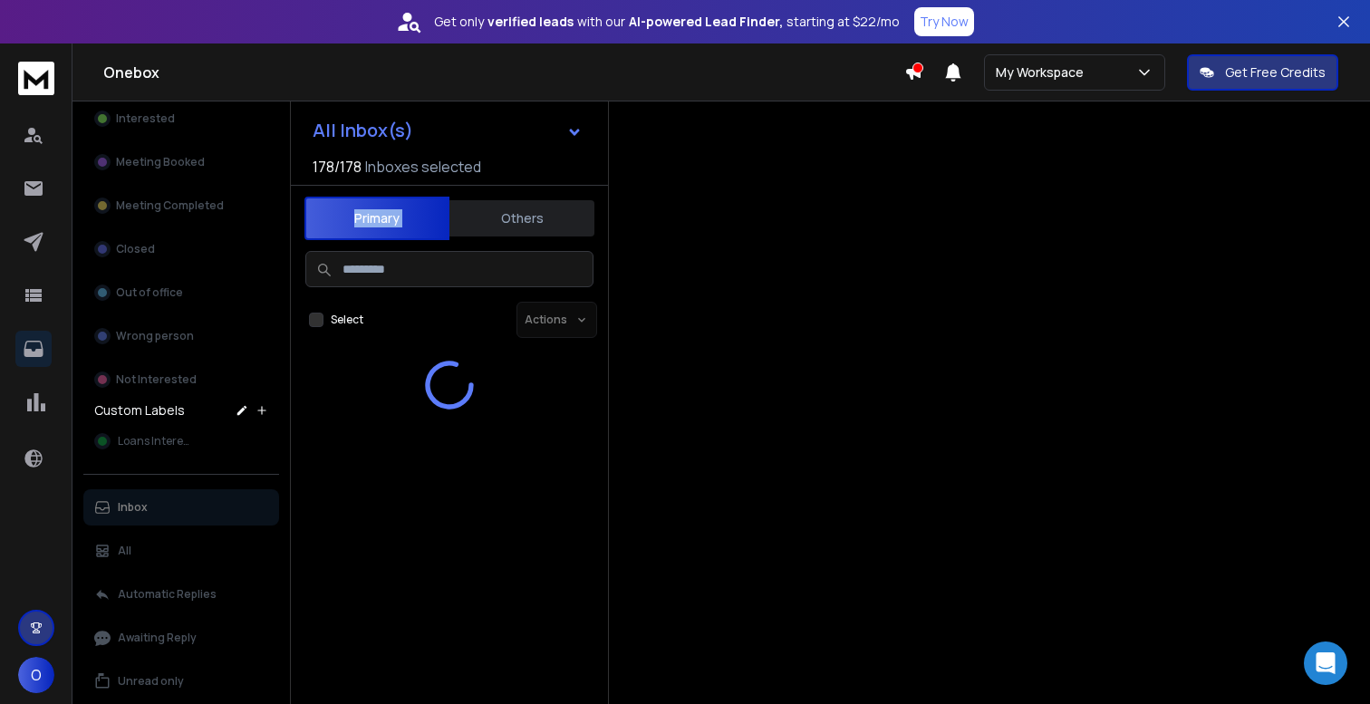
click at [371, 211] on button "Primary" at bounding box center [376, 218] width 145 height 43
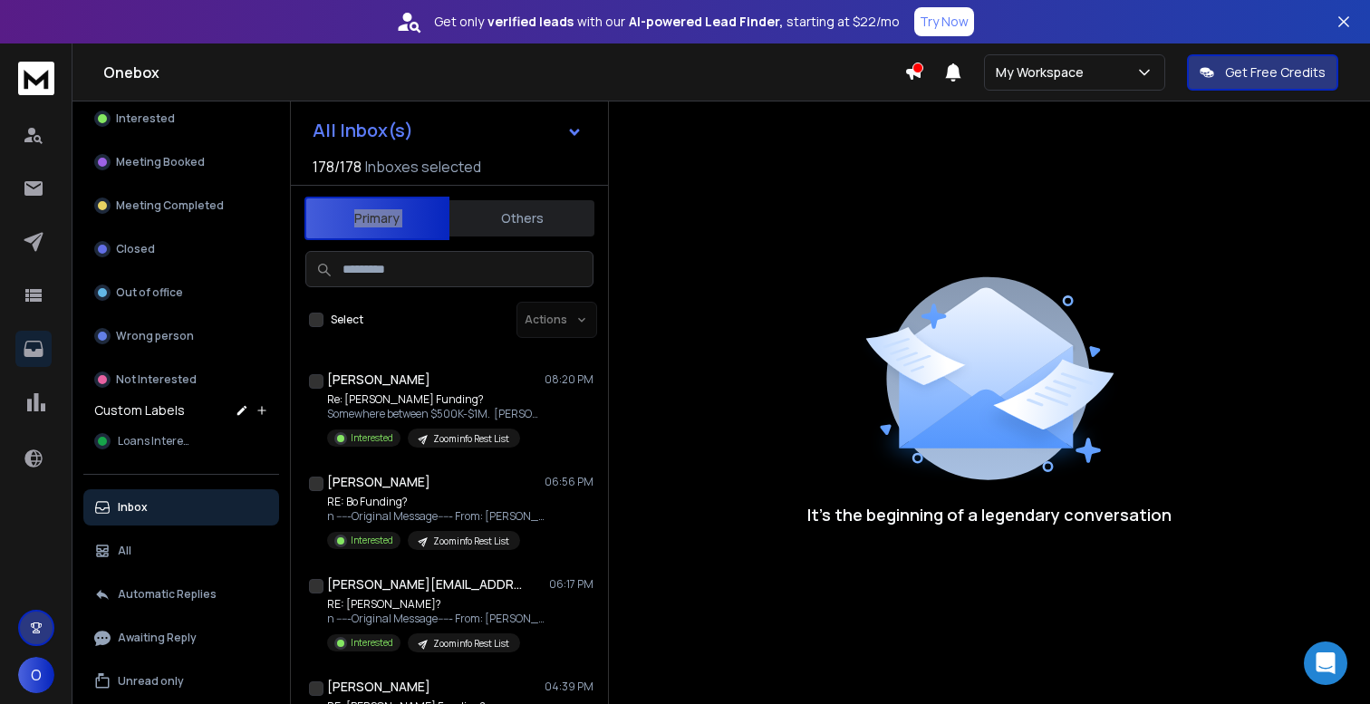
click at [468, 209] on button "Others" at bounding box center [521, 218] width 145 height 40
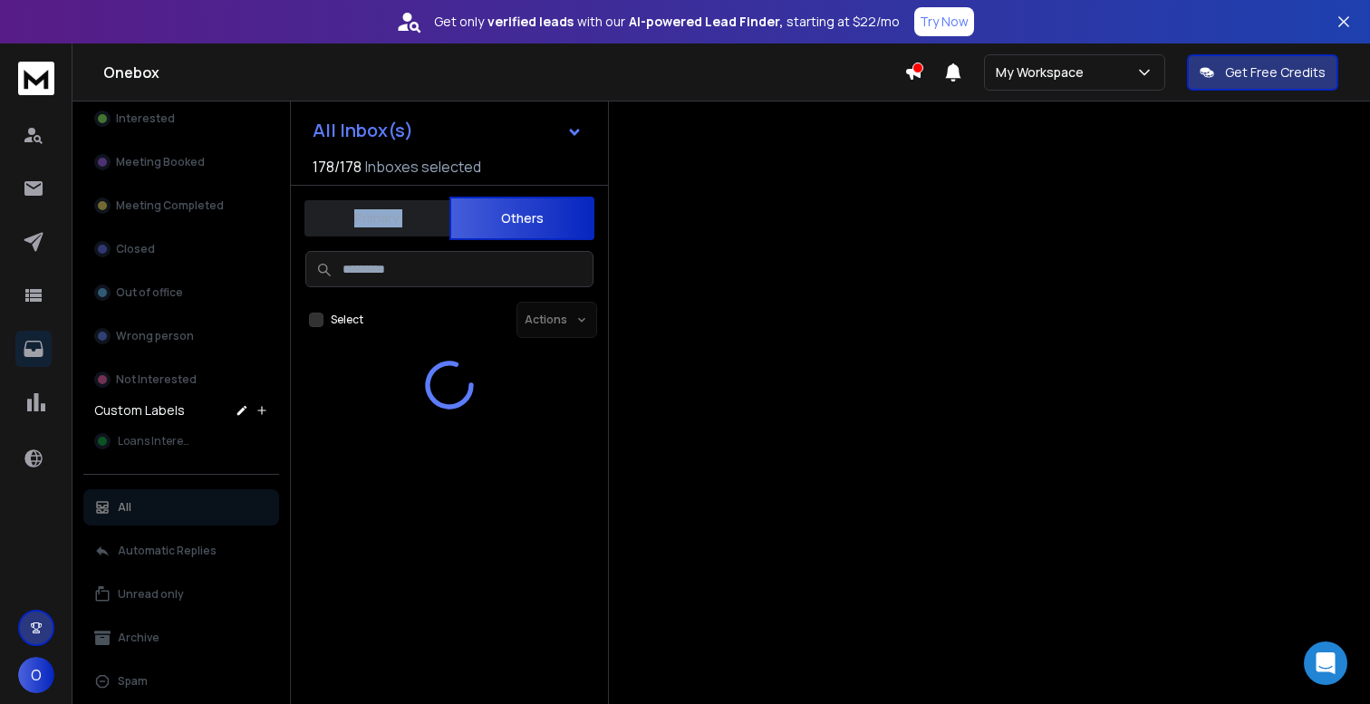
click at [468, 209] on button "Others" at bounding box center [521, 218] width 145 height 43
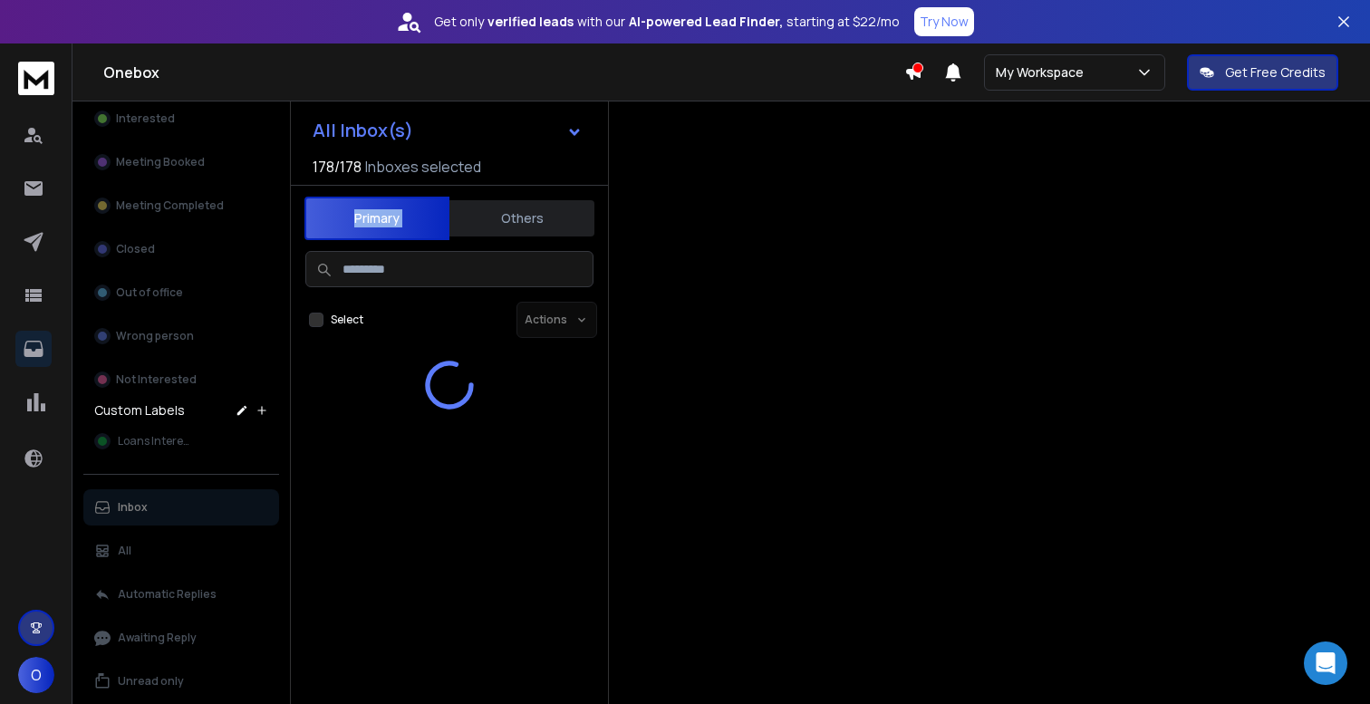
click at [426, 225] on button "Primary" at bounding box center [376, 218] width 145 height 43
